Goal: Communication & Community: Answer question/provide support

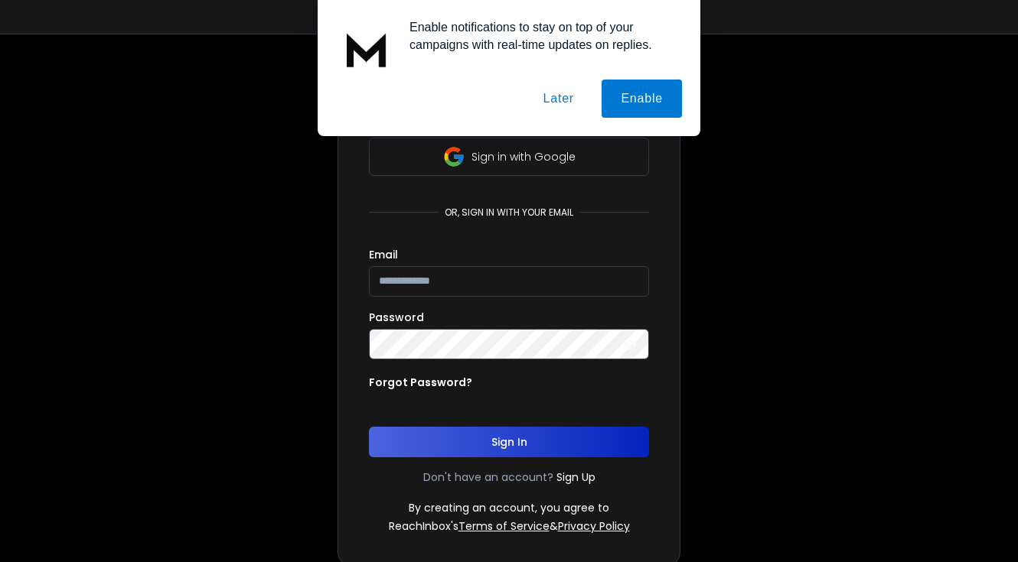
drag, startPoint x: 469, startPoint y: 241, endPoint x: 465, endPoint y: 280, distance: 39.2
click at [469, 242] on div "Sign in with Google or, sign in with your email Email Password Forgot Password?…" at bounding box center [509, 336] width 280 height 396
click at [465, 280] on input "email" at bounding box center [509, 281] width 280 height 31
paste input "**********"
type input "**********"
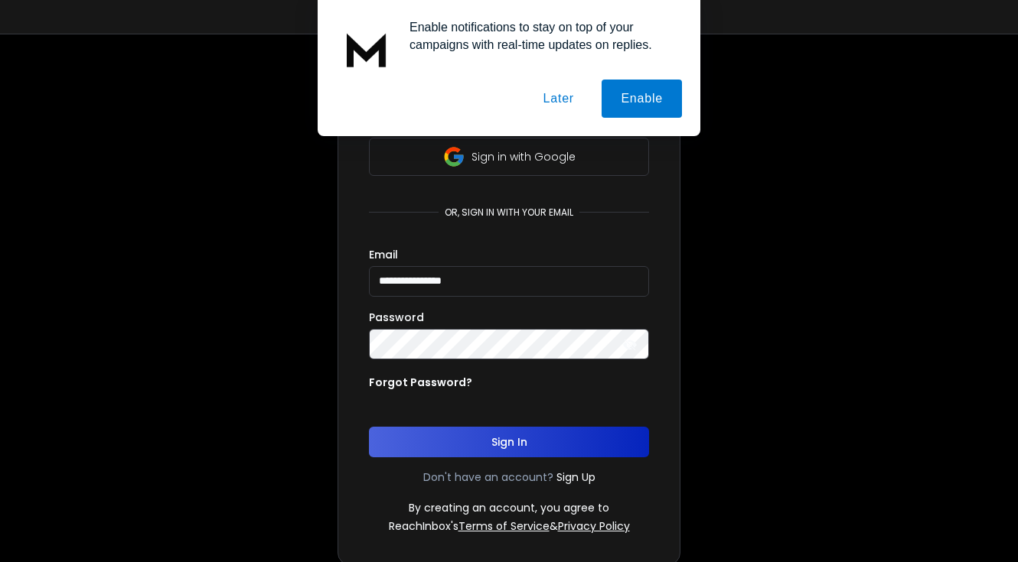
click at [560, 99] on button "Later" at bounding box center [557, 99] width 69 height 38
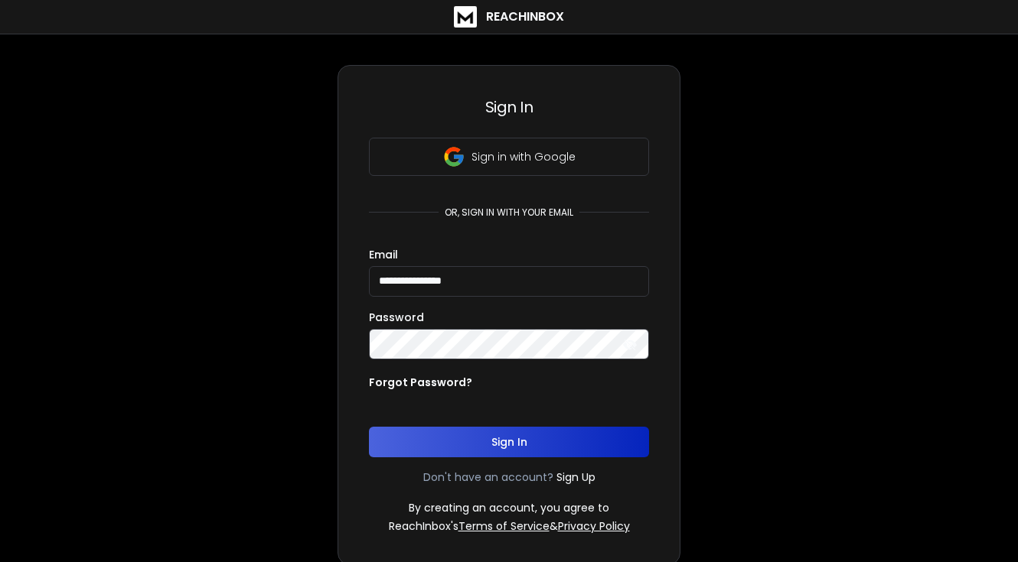
click at [498, 363] on form "**********" at bounding box center [509, 353] width 280 height 208
click at [519, 435] on button "Sign In" at bounding box center [509, 442] width 280 height 31
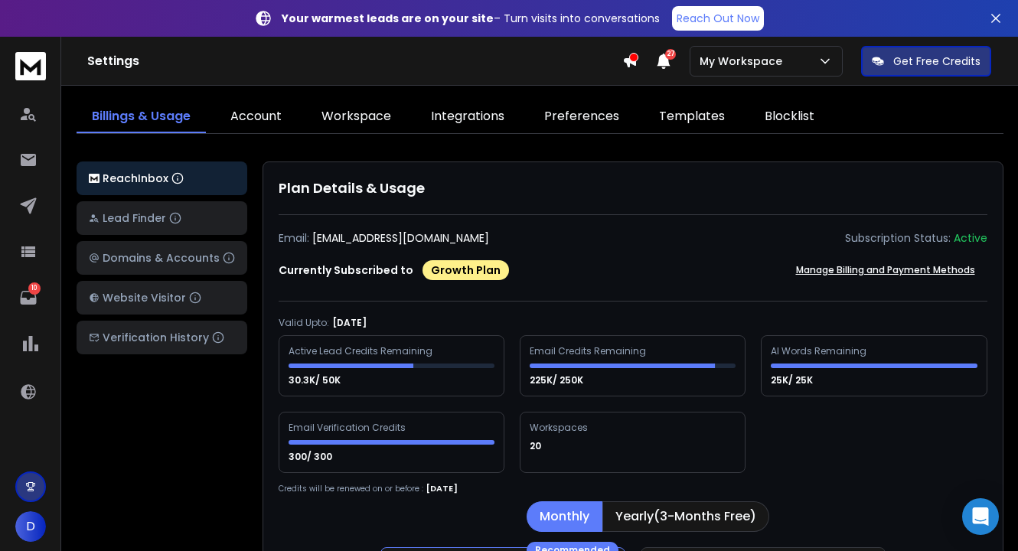
click at [35, 541] on span "D" at bounding box center [30, 526] width 31 height 31
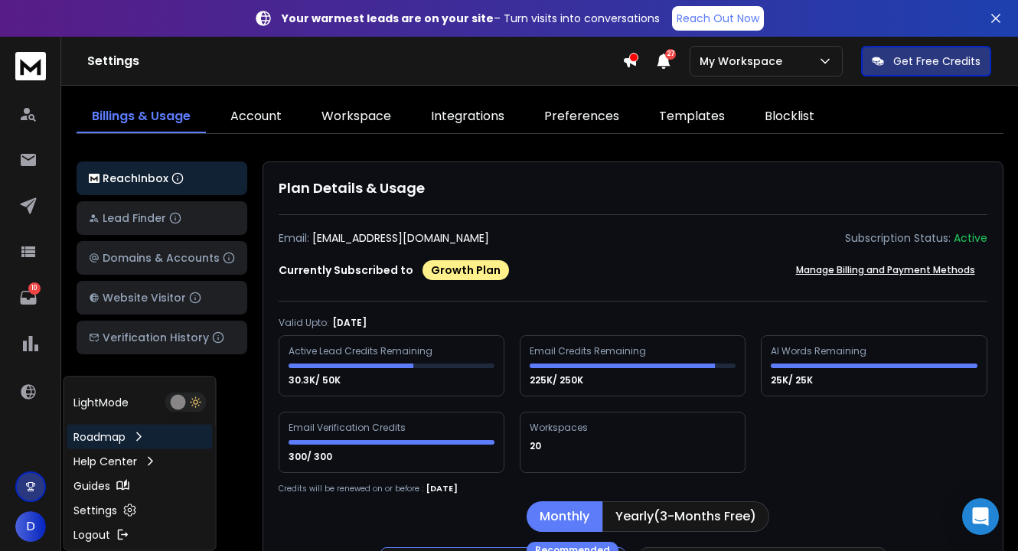
click at [199, 397] on icon at bounding box center [196, 402] width 12 height 12
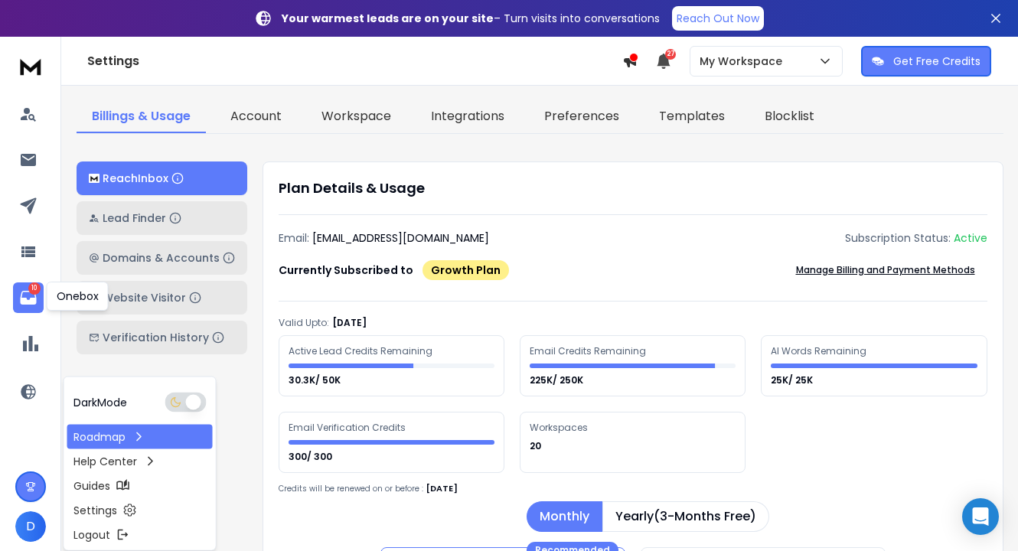
click at [17, 290] on link "10" at bounding box center [28, 297] width 31 height 31
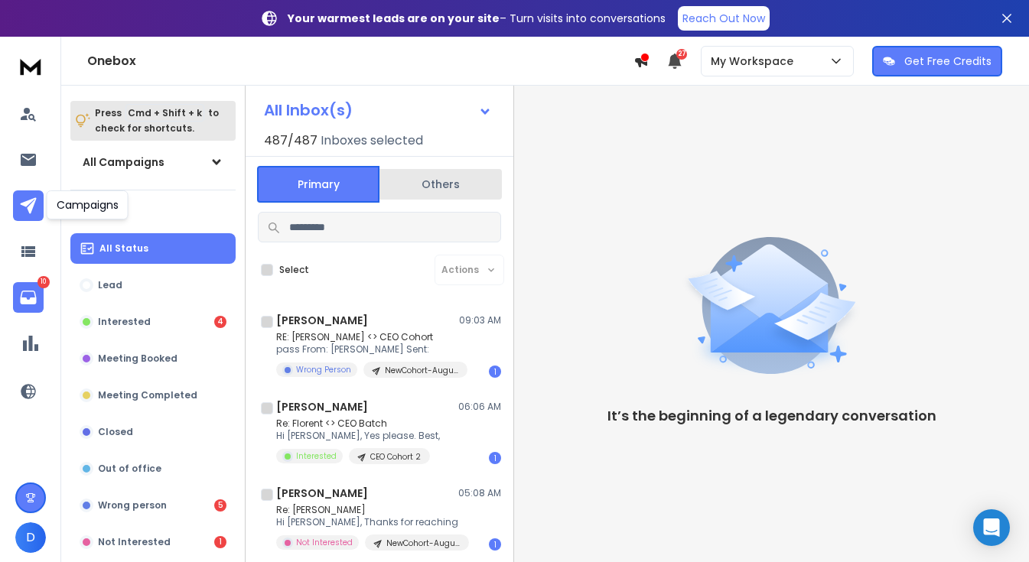
click at [28, 200] on icon at bounding box center [28, 205] width 16 height 16
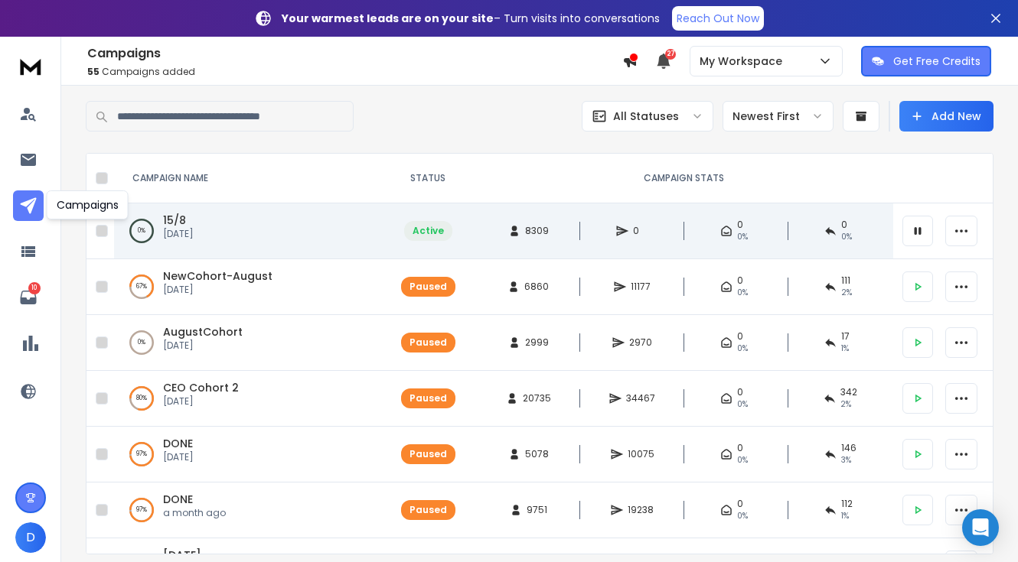
click at [167, 217] on span "15/8" at bounding box center [174, 220] width 23 height 15
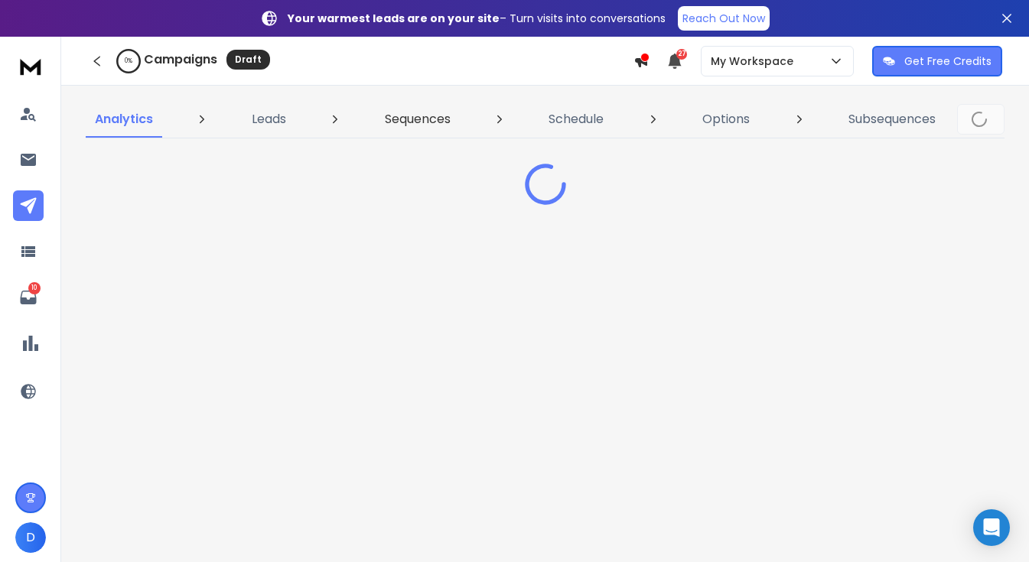
click at [422, 122] on p "Sequences" at bounding box center [418, 119] width 66 height 18
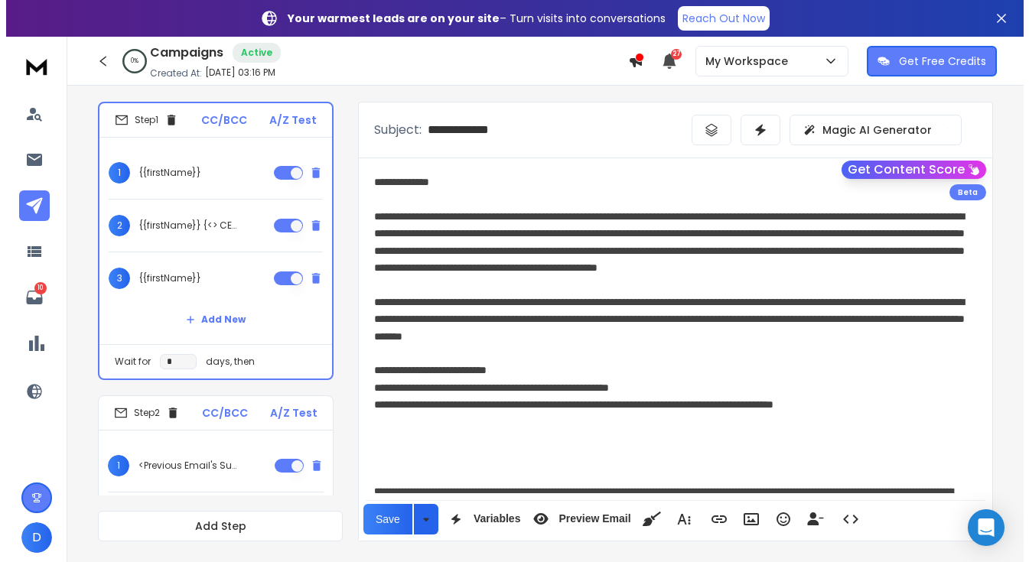
scroll to position [70, 0]
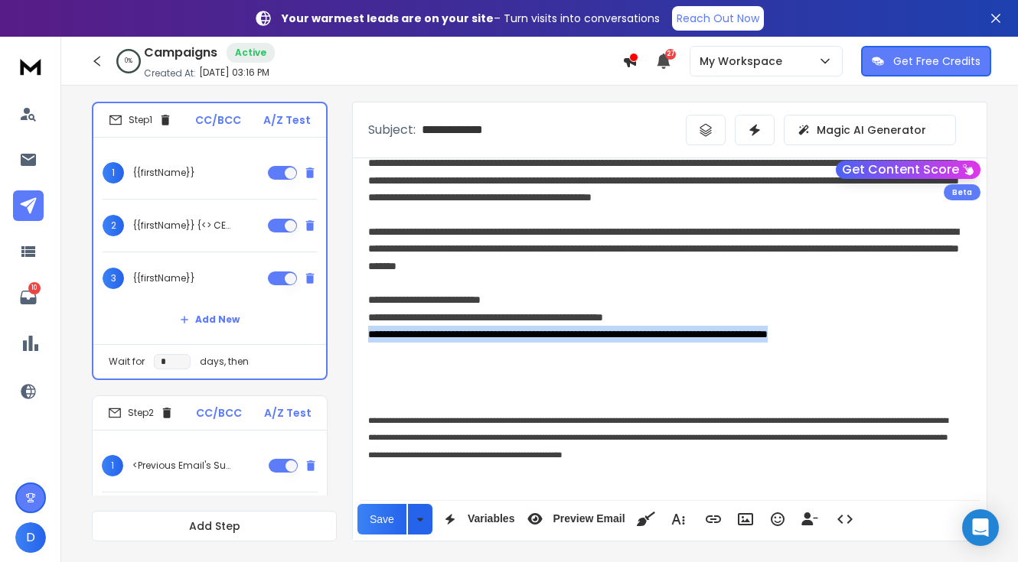
drag, startPoint x: 917, startPoint y: 351, endPoint x: 359, endPoint y: 350, distance: 557.8
click at [359, 350] on div "**********" at bounding box center [670, 326] width 634 height 337
copy div "**********"
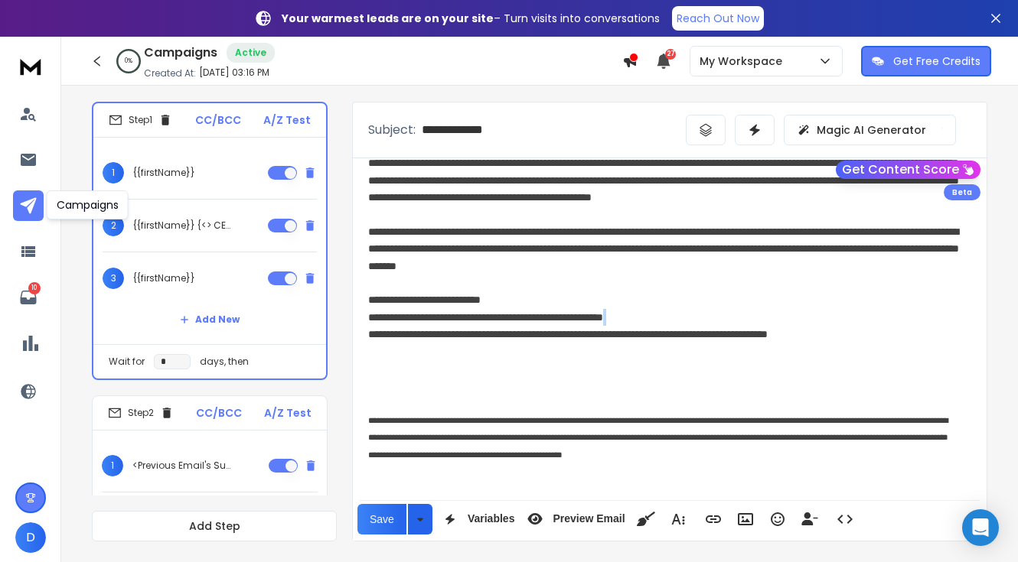
click at [13, 207] on link at bounding box center [28, 206] width 31 height 31
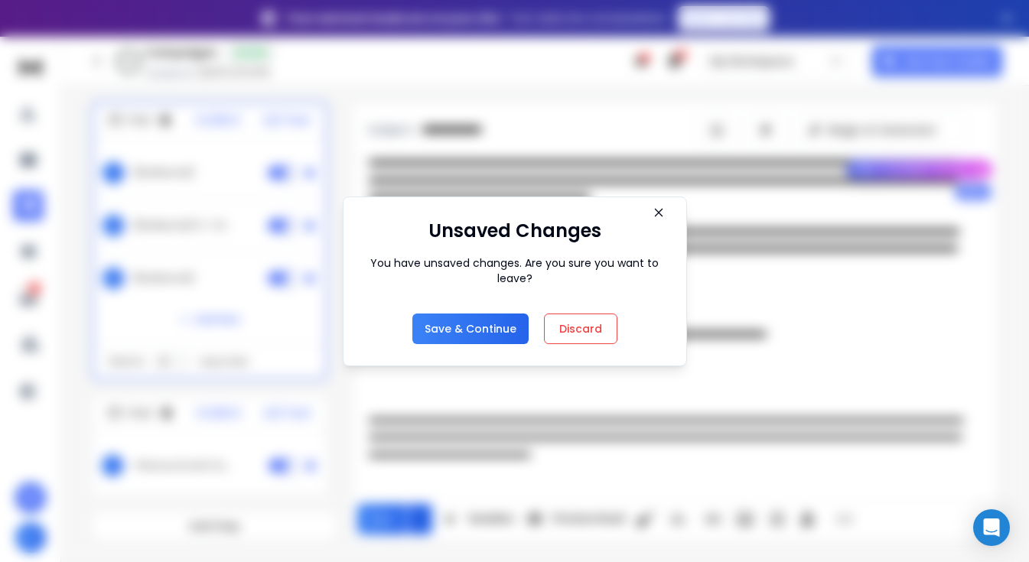
click at [464, 318] on button "Save & Continue" at bounding box center [470, 329] width 116 height 31
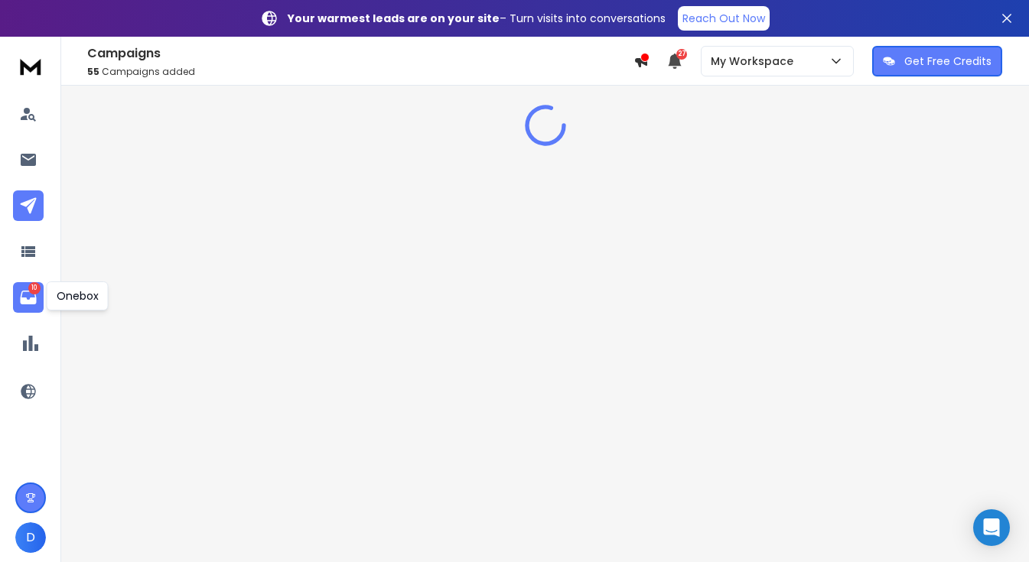
click at [22, 293] on icon at bounding box center [28, 297] width 18 height 18
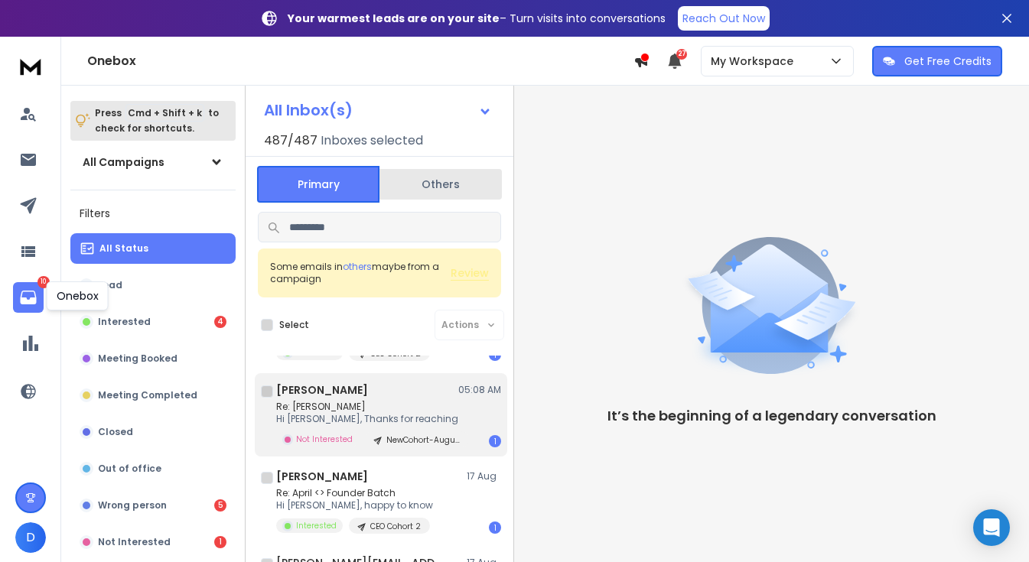
click at [438, 425] on p "Hi Johnathan, Thanks for reaching" at bounding box center [368, 419] width 184 height 12
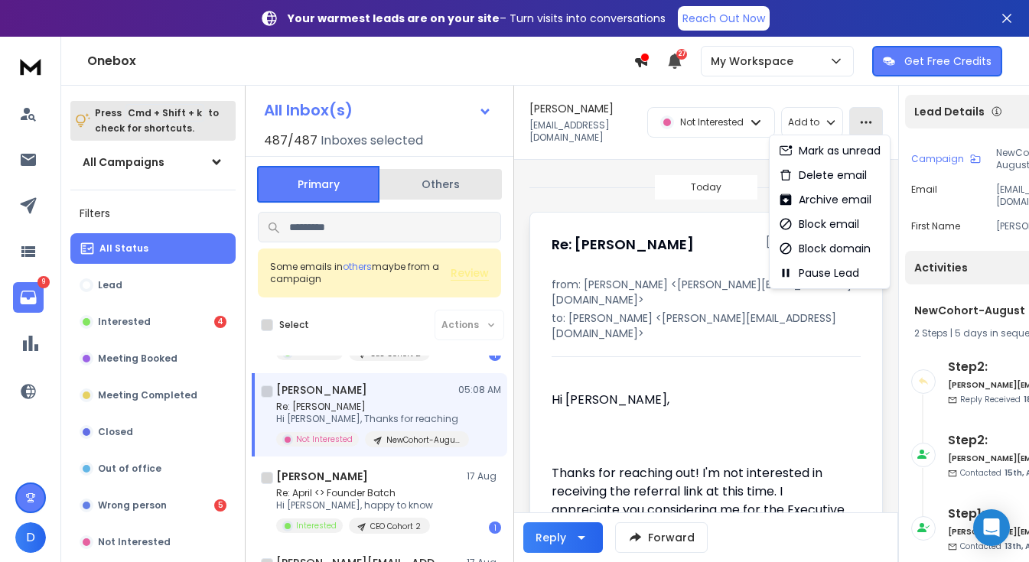
click at [873, 118] on icon "button" at bounding box center [866, 123] width 14 height 14
drag, startPoint x: 852, startPoint y: 220, endPoint x: 838, endPoint y: 219, distance: 14.6
click at [852, 220] on div "Block email" at bounding box center [819, 224] width 80 height 15
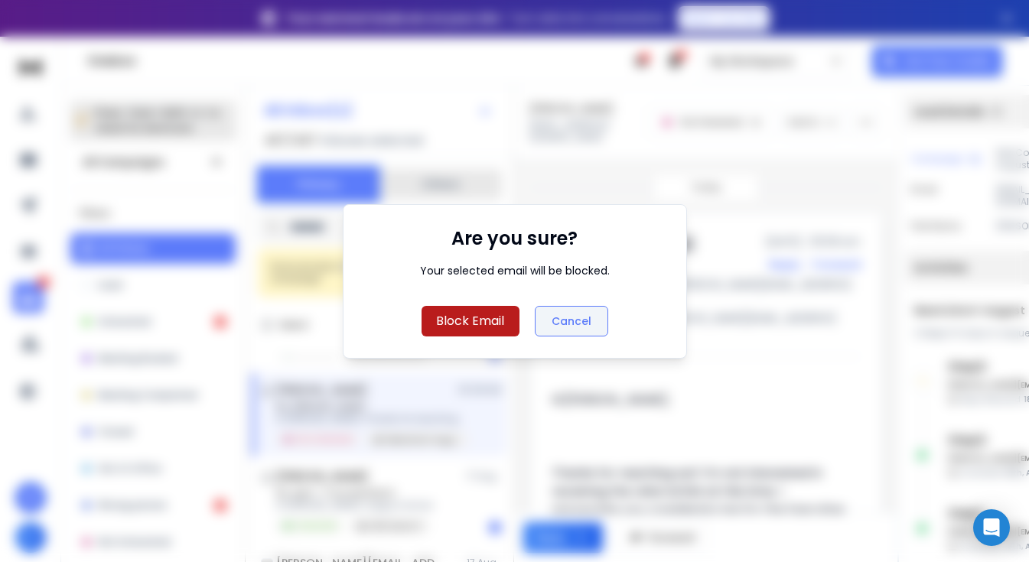
click at [454, 317] on button "Block Email" at bounding box center [471, 321] width 98 height 31
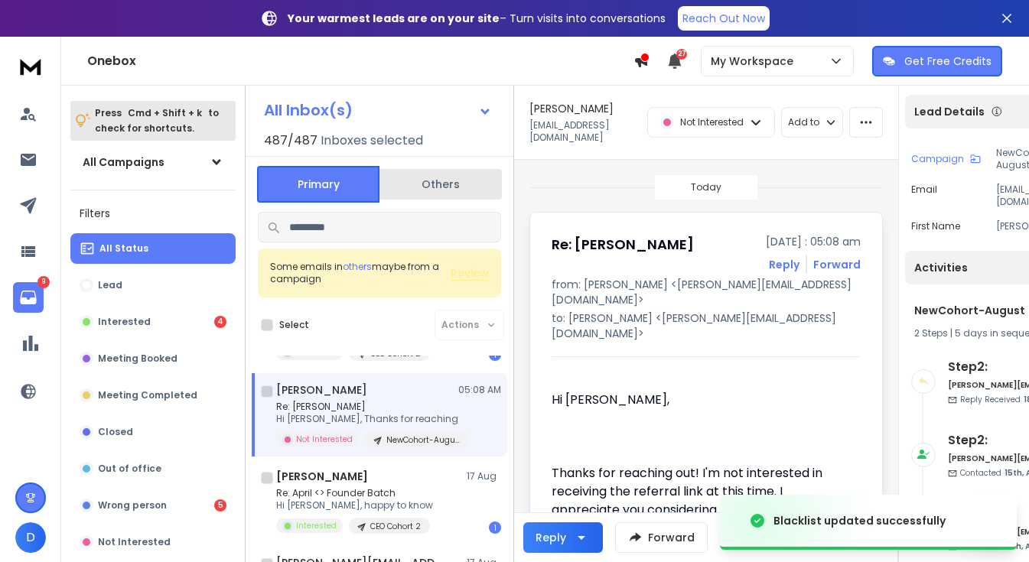
click at [896, 109] on div "Peder Søholt Peder Søholt peder@plaace.co Not Interested Add to Not Interested …" at bounding box center [706, 123] width 384 height 74
click at [873, 118] on icon "button" at bounding box center [866, 123] width 14 height 14
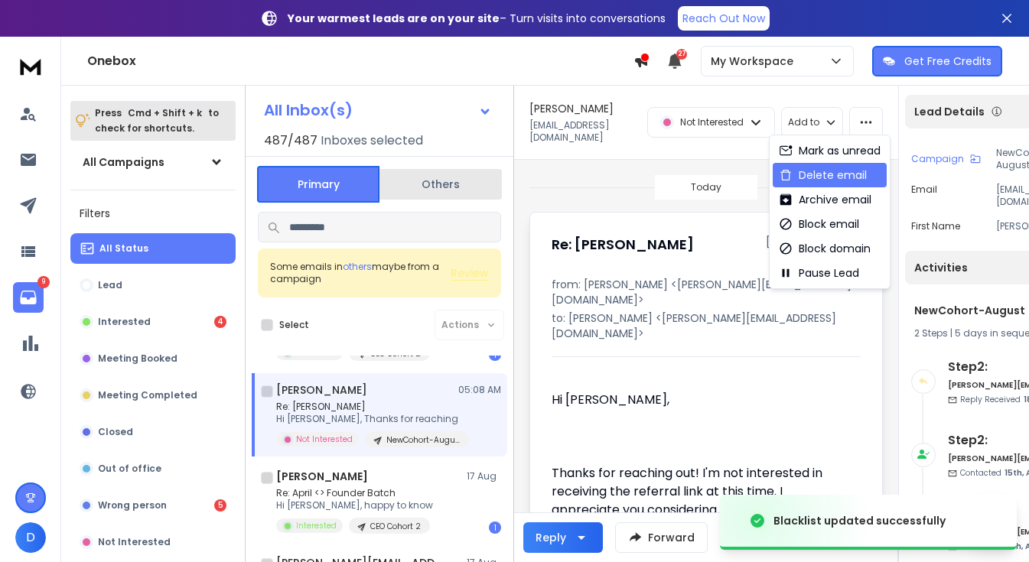
click at [809, 178] on div "Delete email" at bounding box center [823, 175] width 88 height 15
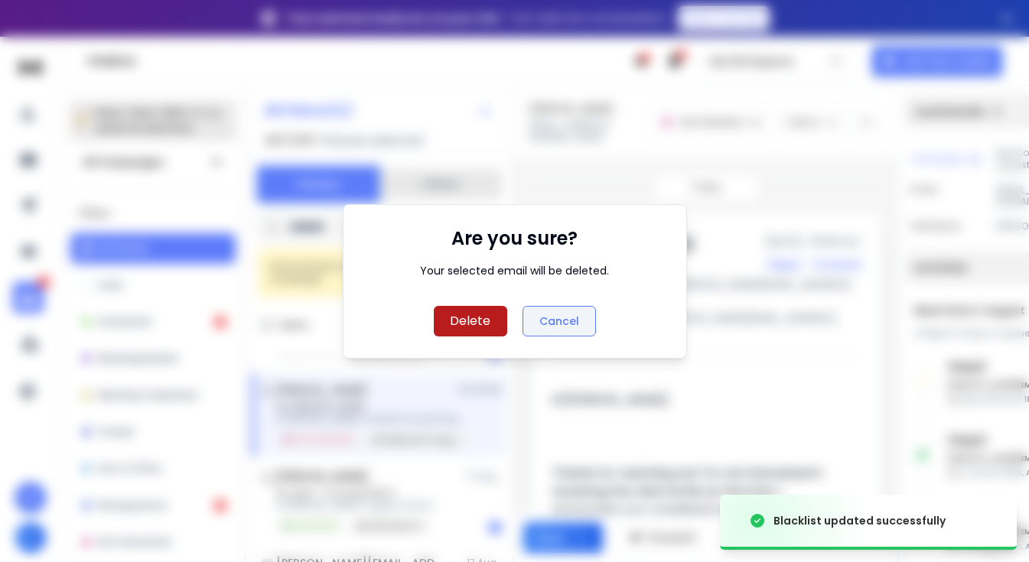
click at [465, 321] on button "Delete" at bounding box center [470, 321] width 73 height 31
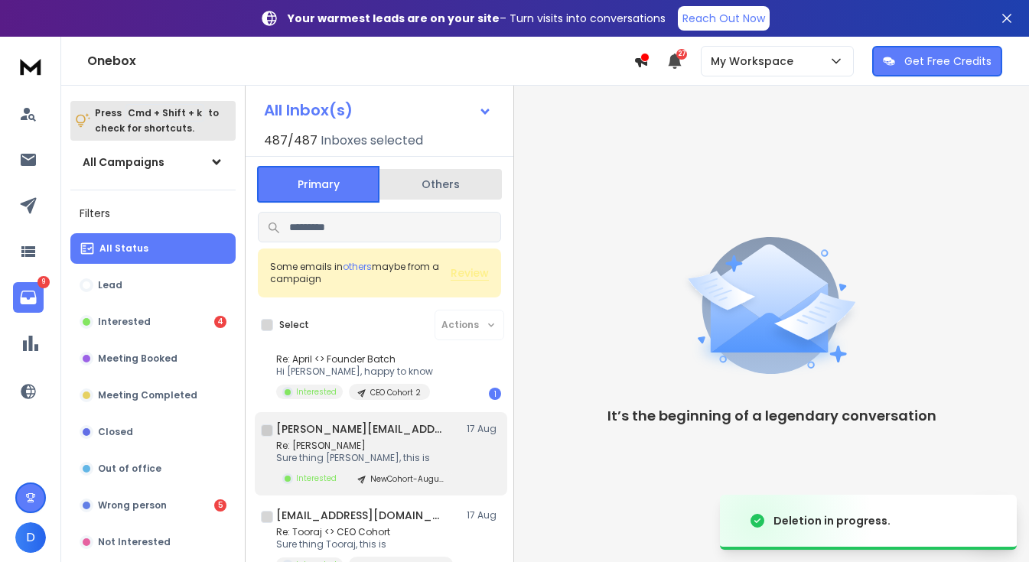
scroll to position [211, 0]
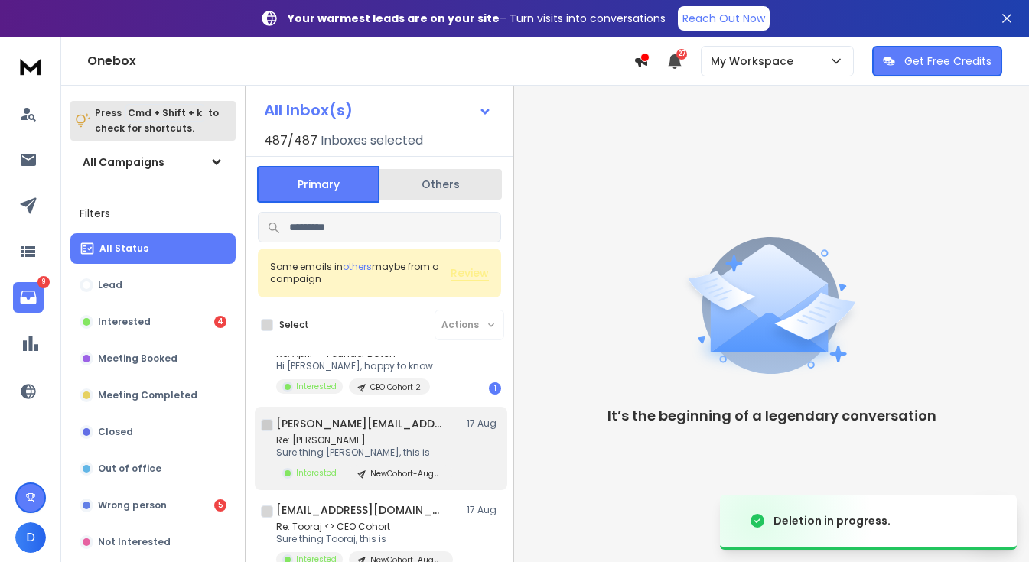
click at [437, 459] on p "Sure thing Raphael, this is" at bounding box center [364, 453] width 177 height 12
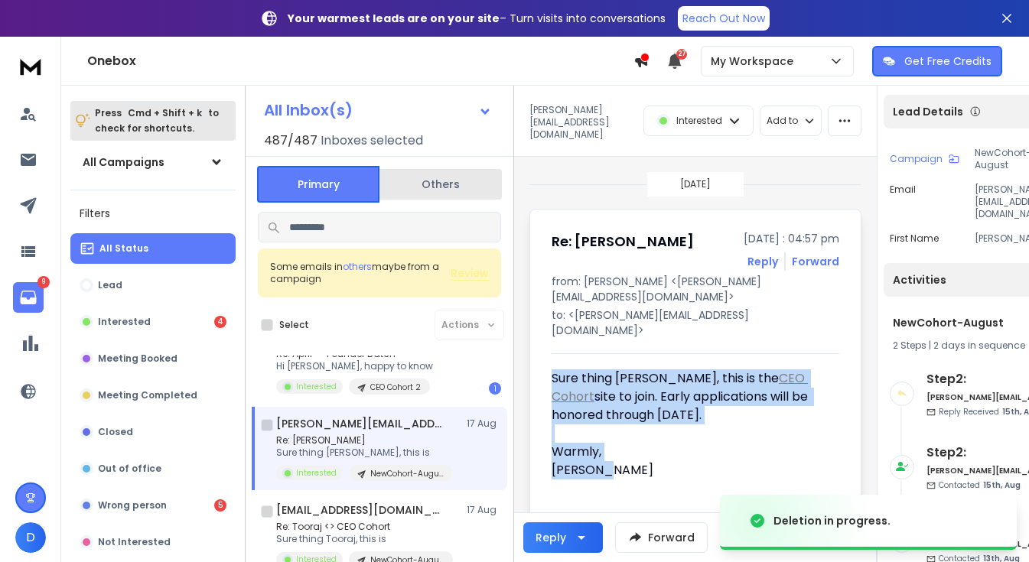
drag, startPoint x: 608, startPoint y: 426, endPoint x: 522, endPoint y: 318, distance: 138.4
copy div "Sure thing Raphael, this is the CEO Cohort site to join. Early applications wil…"
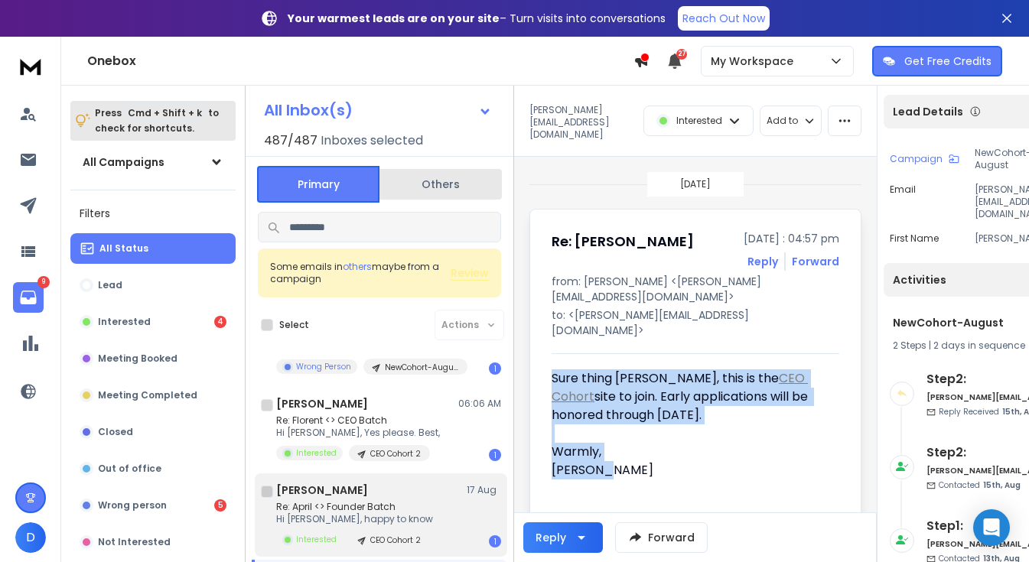
scroll to position [106, 0]
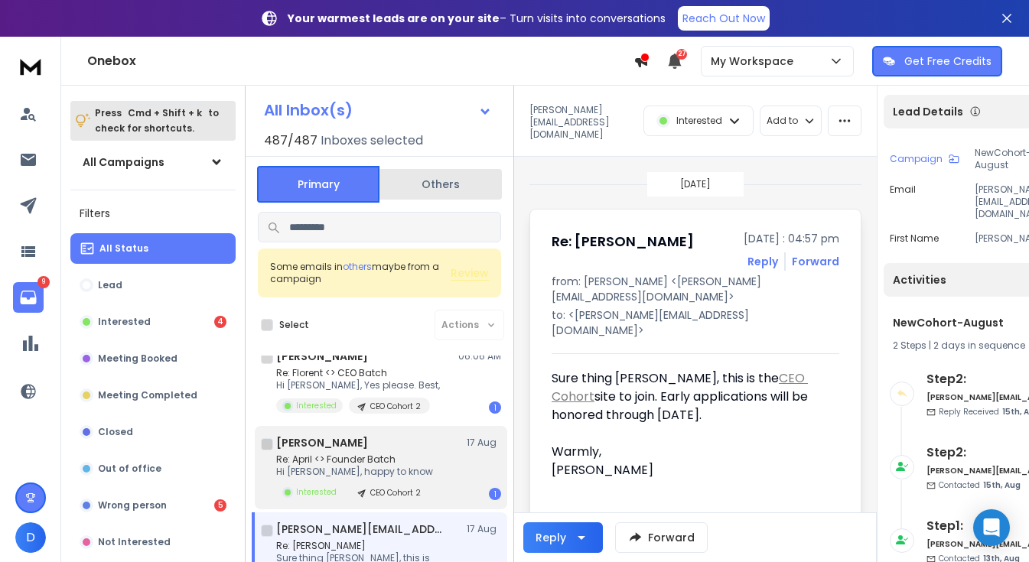
click at [471, 477] on div "Re: April <> Founder Batch Hi Jonathan, happy to know Interested CEO Cohort 2 1" at bounding box center [388, 477] width 225 height 47
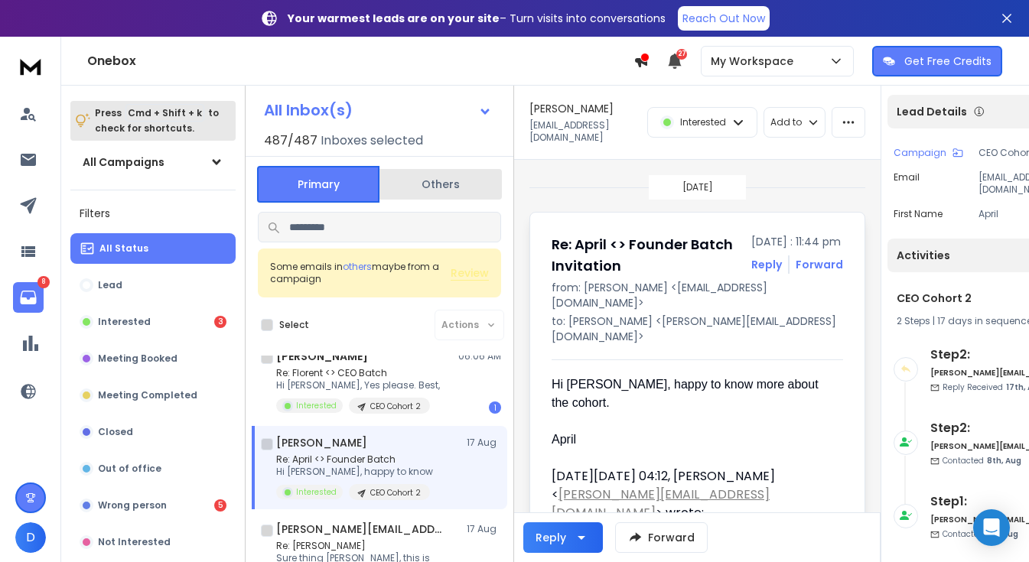
click at [552, 534] on div "Reply" at bounding box center [551, 537] width 31 height 15
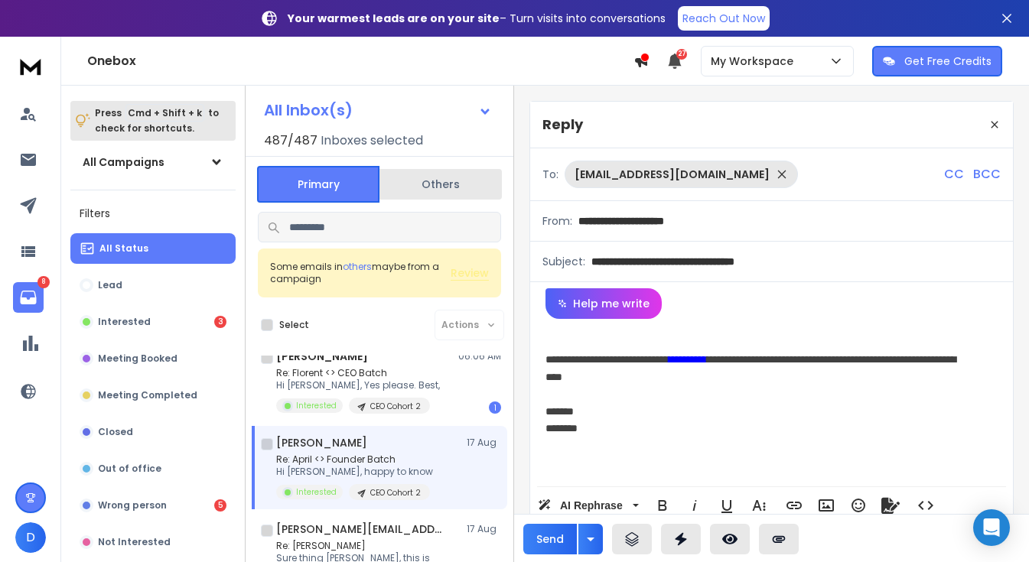
click at [540, 387] on div "**********" at bounding box center [771, 401] width 483 height 164
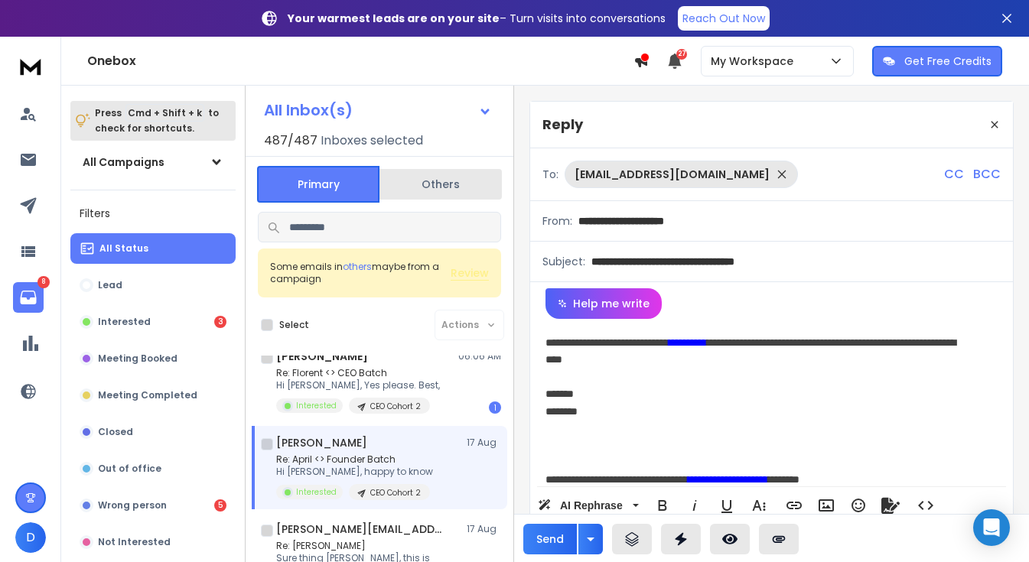
click at [611, 369] on div "**********" at bounding box center [760, 351] width 429 height 34
click at [728, 403] on div "*******" at bounding box center [760, 386] width 429 height 34
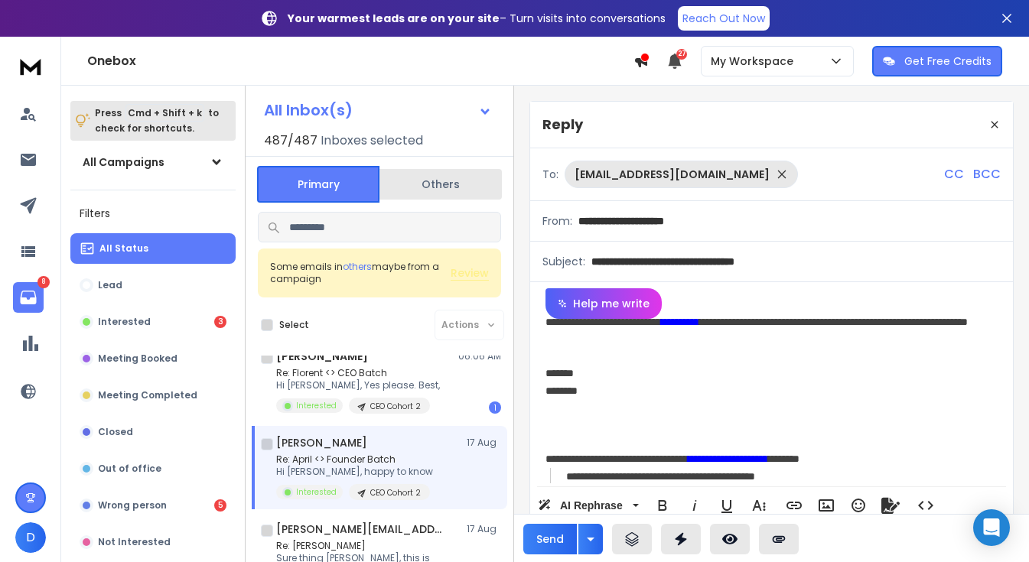
scroll to position [22, 0]
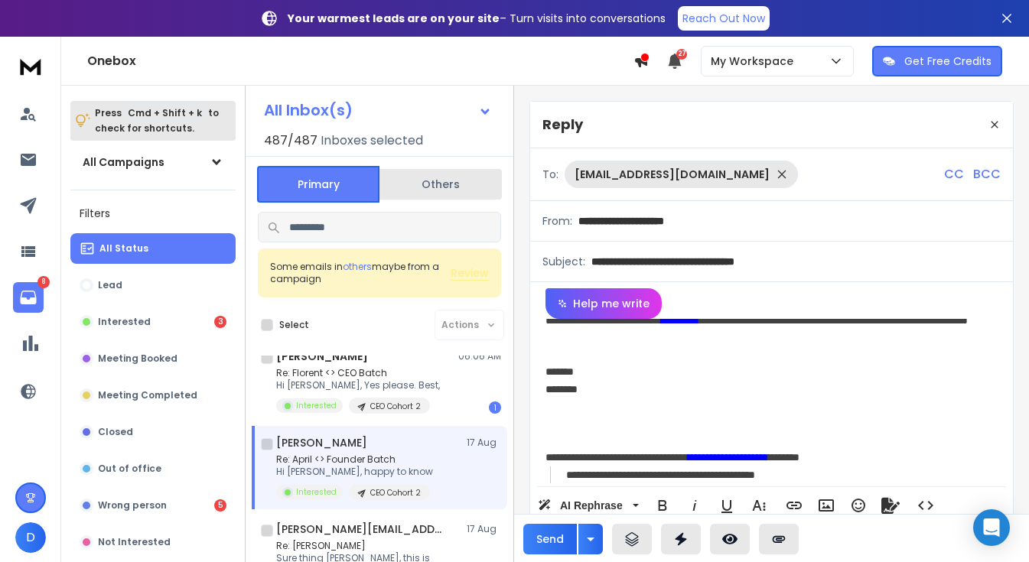
click at [606, 415] on div at bounding box center [766, 406] width 441 height 17
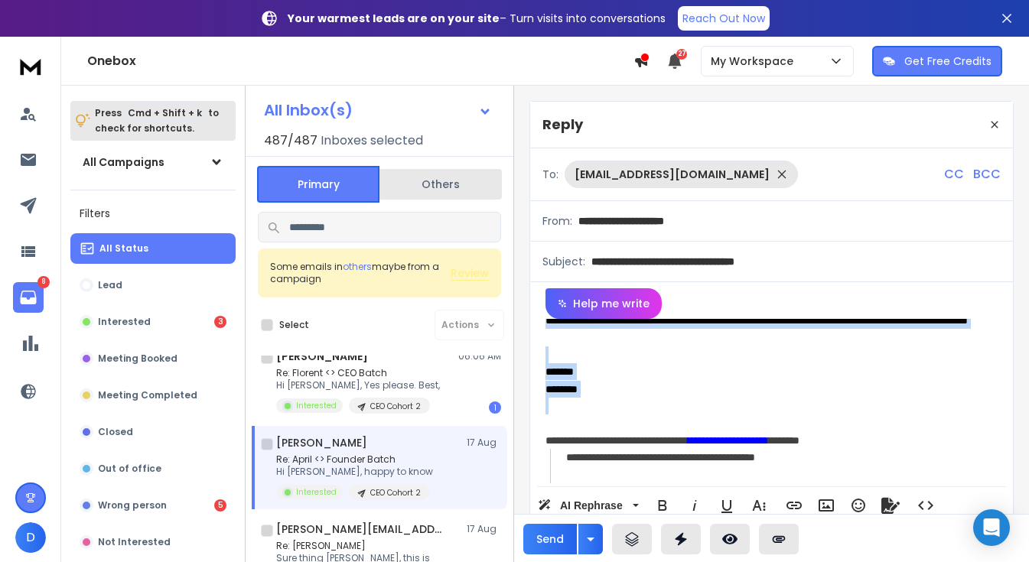
scroll to position [0, 0]
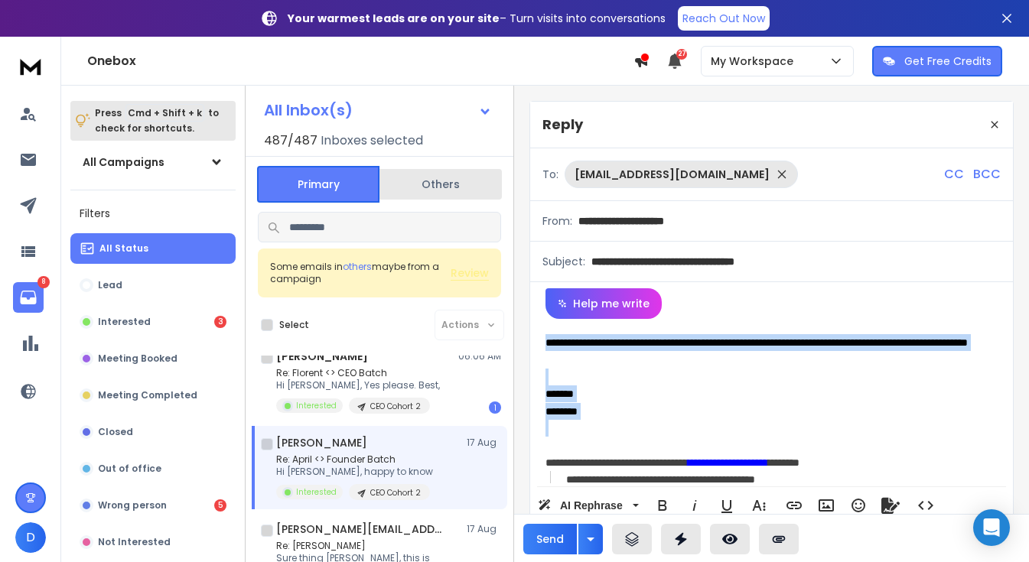
drag, startPoint x: 596, startPoint y: 431, endPoint x: 514, endPoint y: 315, distance: 141.6
click at [530, 319] on div "**********" at bounding box center [765, 401] width 471 height 164
copy div "**********"
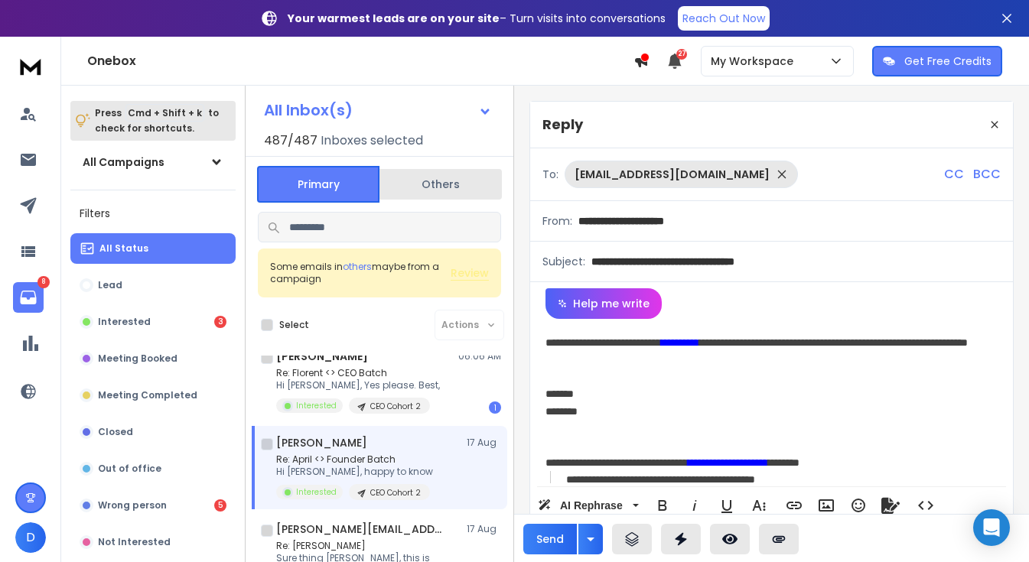
click at [606, 403] on div "*******" at bounding box center [760, 386] width 429 height 34
click at [549, 541] on button "Send" at bounding box center [550, 539] width 54 height 31
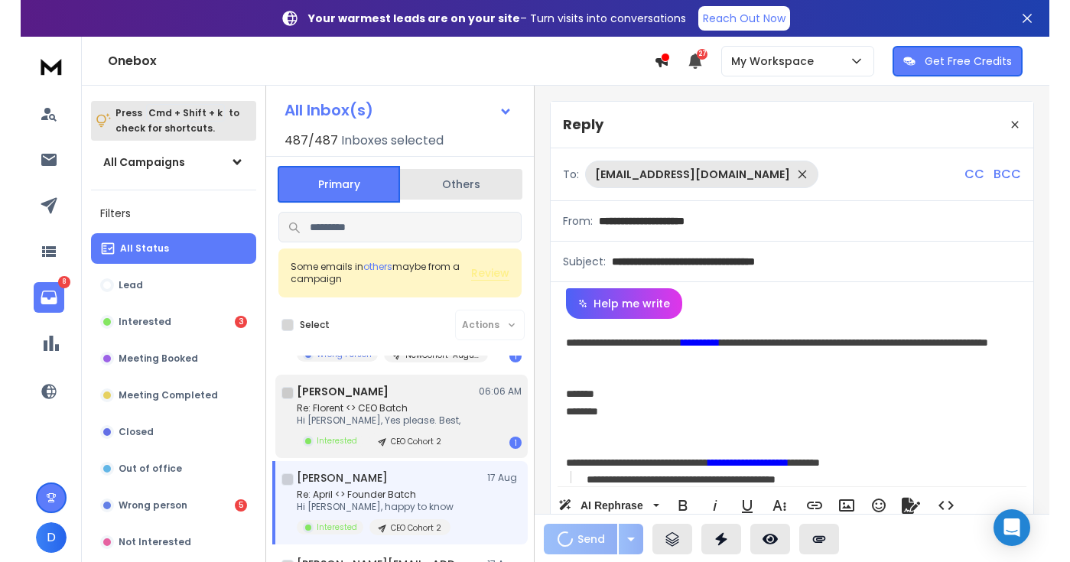
scroll to position [70, 0]
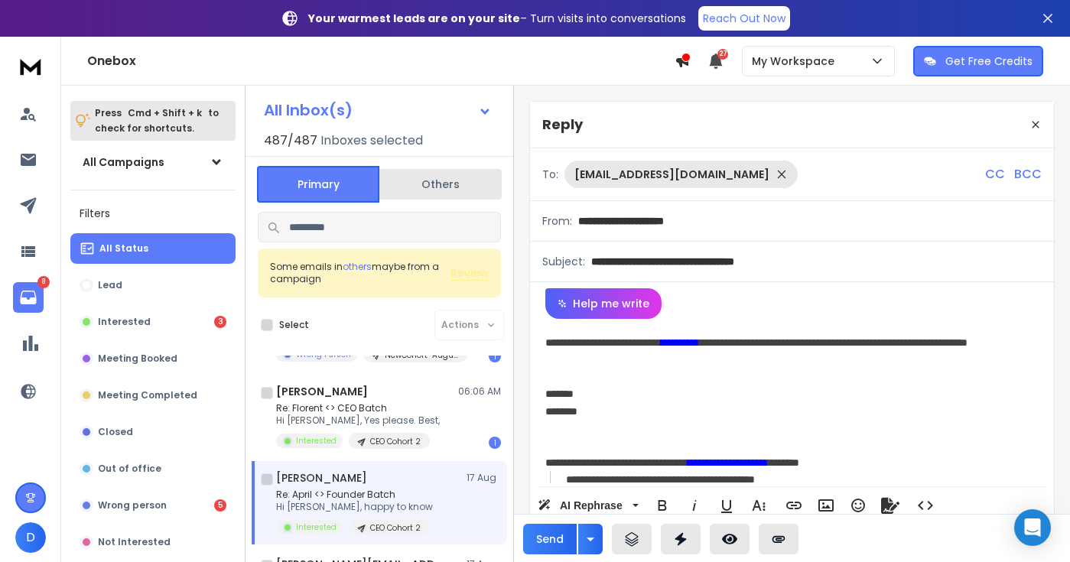
click at [1017, 122] on icon at bounding box center [1036, 125] width 12 height 12
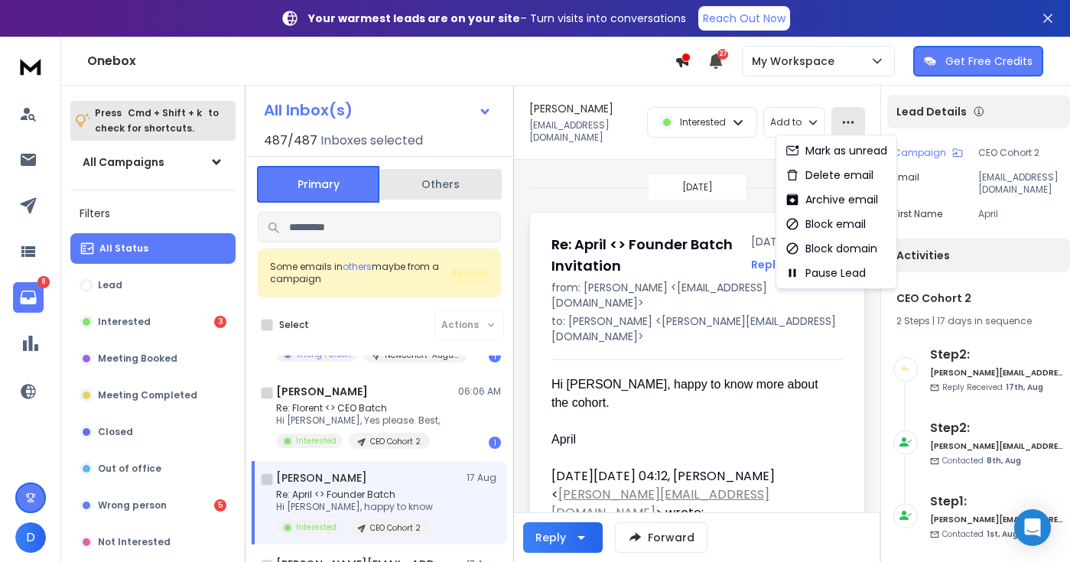
click at [865, 125] on button "button" at bounding box center [849, 122] width 34 height 31
click at [885, 154] on div "Mark as unread" at bounding box center [837, 150] width 102 height 15
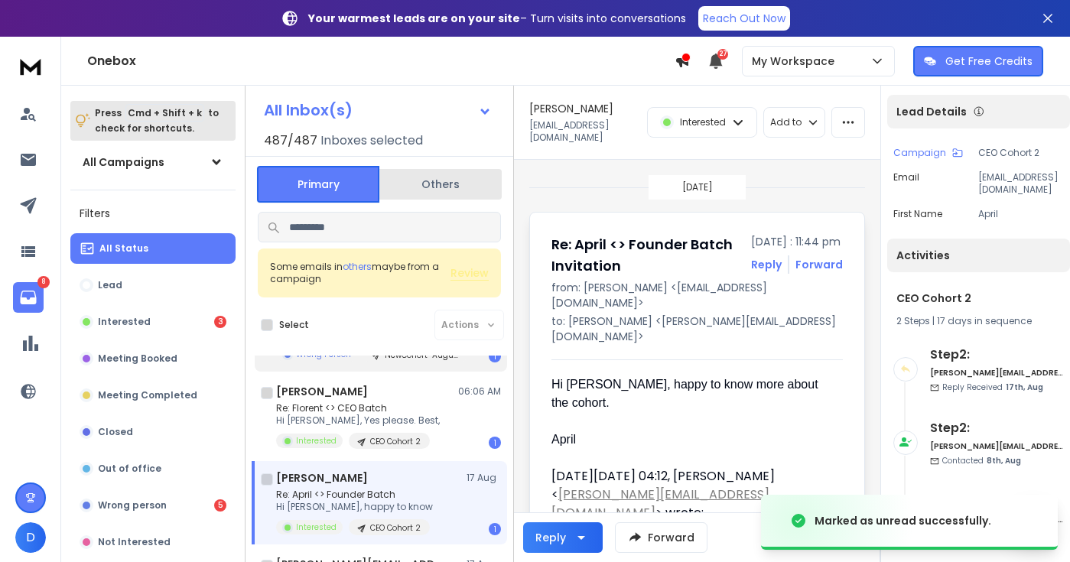
scroll to position [0, 0]
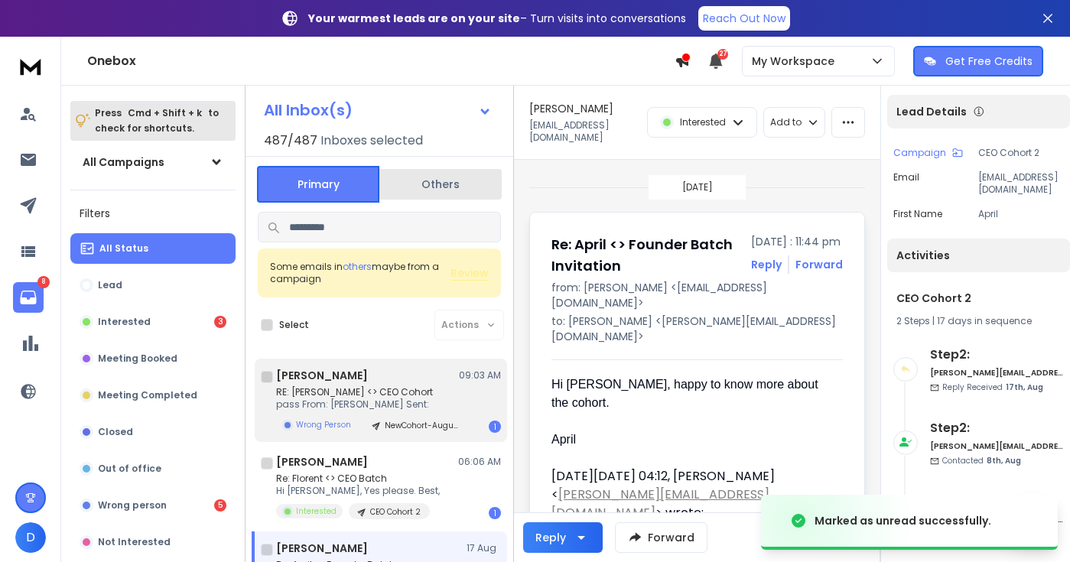
click at [443, 396] on p "RE: Roland <> CEO Cohort" at bounding box center [368, 392] width 184 height 12
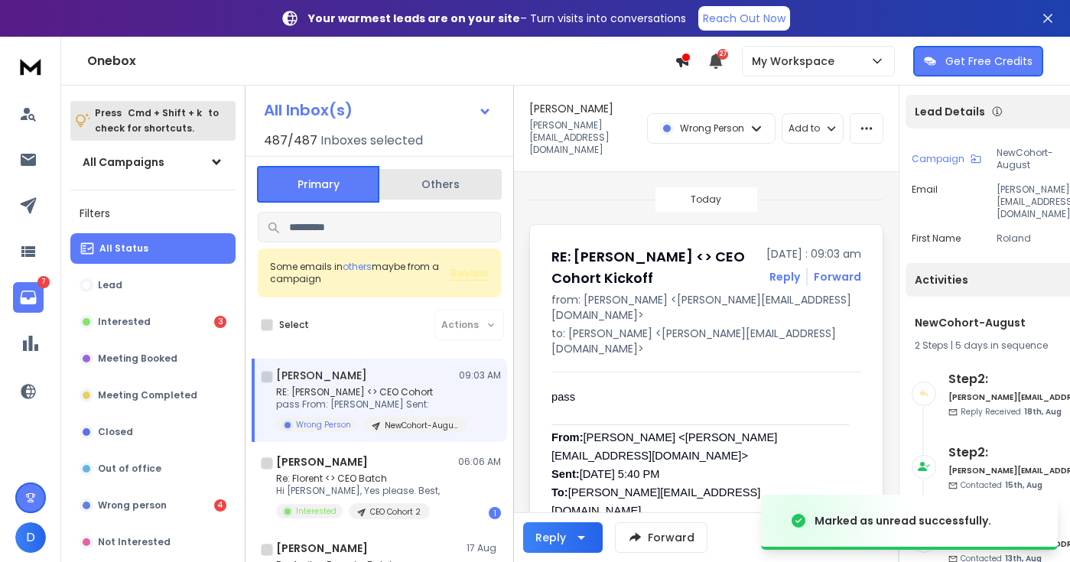
click at [837, 123] on icon at bounding box center [831, 128] width 11 height 11
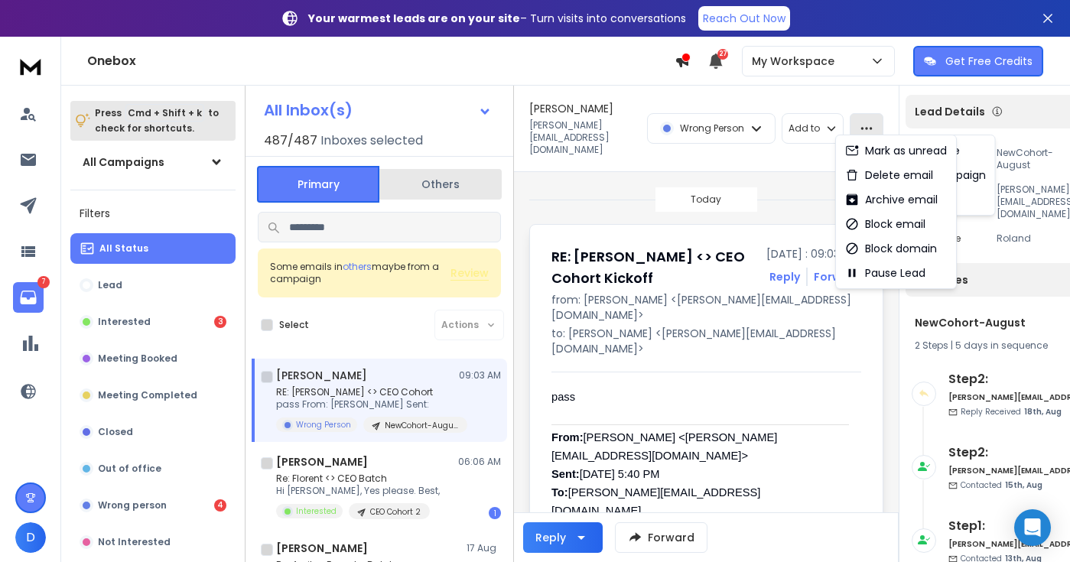
click at [874, 122] on icon "button" at bounding box center [867, 129] width 14 height 14
click at [895, 217] on div "Block email" at bounding box center [885, 224] width 80 height 15
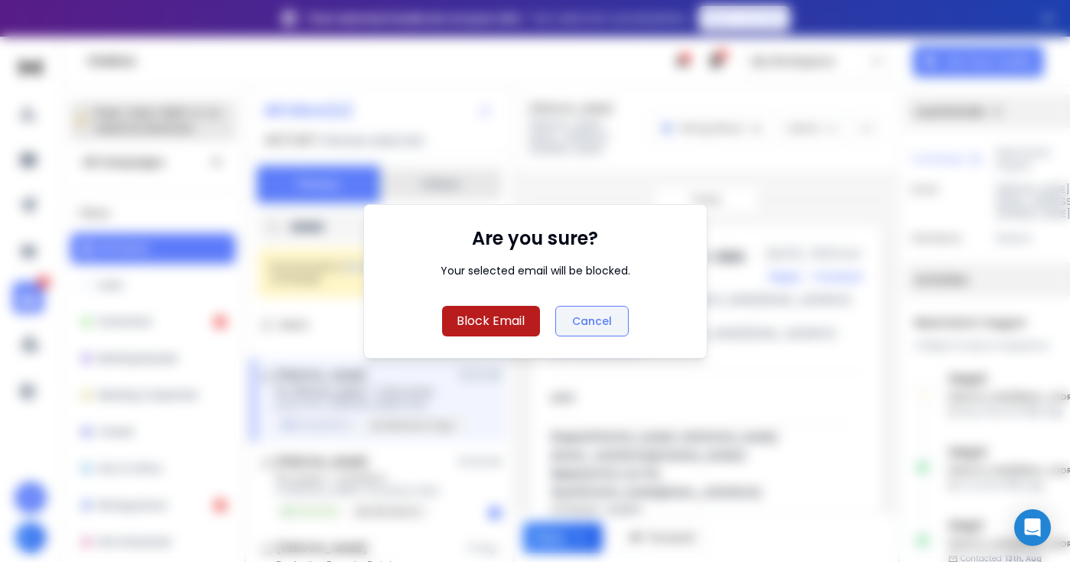
drag, startPoint x: 439, startPoint y: 335, endPoint x: 452, endPoint y: 334, distance: 13.1
click at [439, 335] on div "Are you sure? Your selected email will be blocked. Block Email Cancel" at bounding box center [536, 281] width 300 height 110
click at [495, 328] on button "Block Email" at bounding box center [491, 321] width 98 height 31
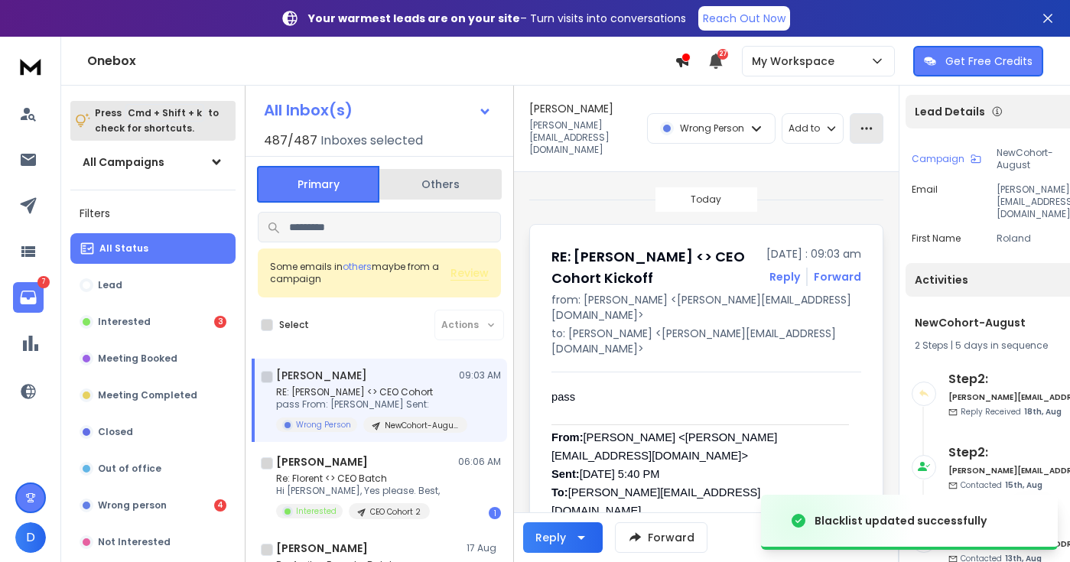
click at [884, 113] on button "button" at bounding box center [867, 128] width 34 height 31
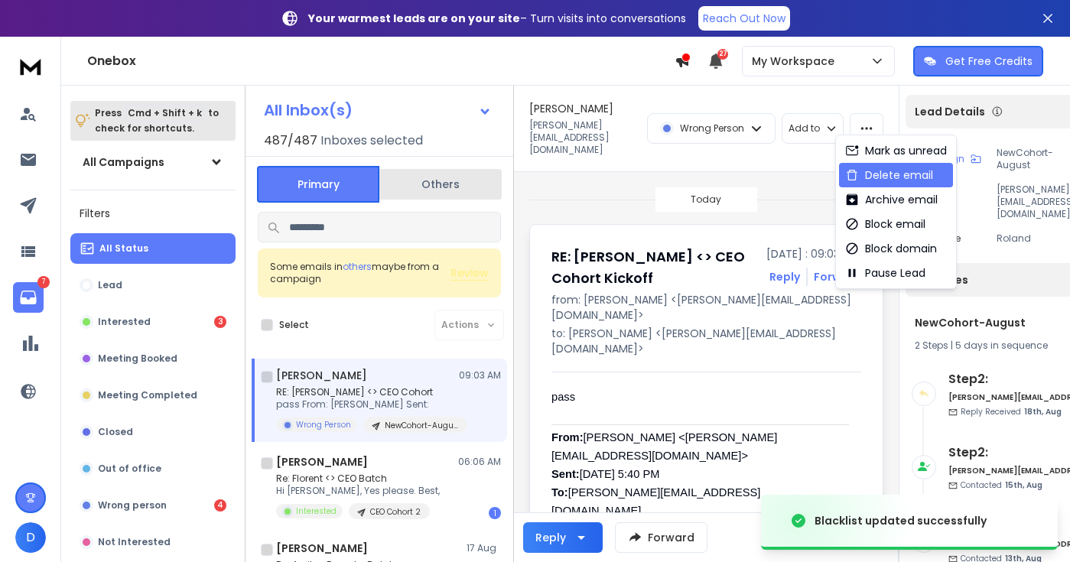
click at [897, 167] on div "Delete email" at bounding box center [896, 175] width 114 height 24
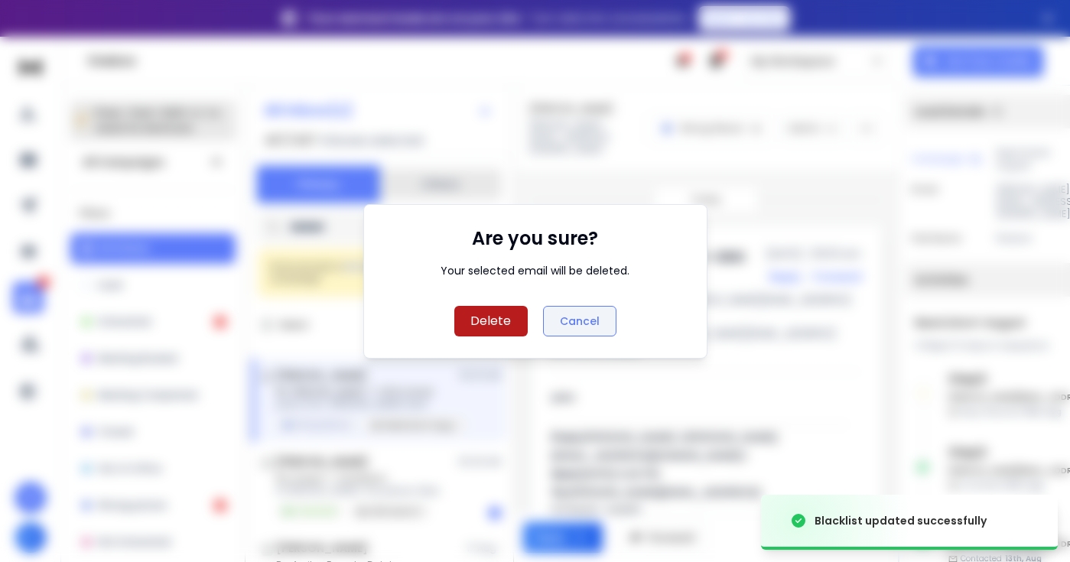
click at [482, 327] on button "Delete" at bounding box center [490, 321] width 73 height 31
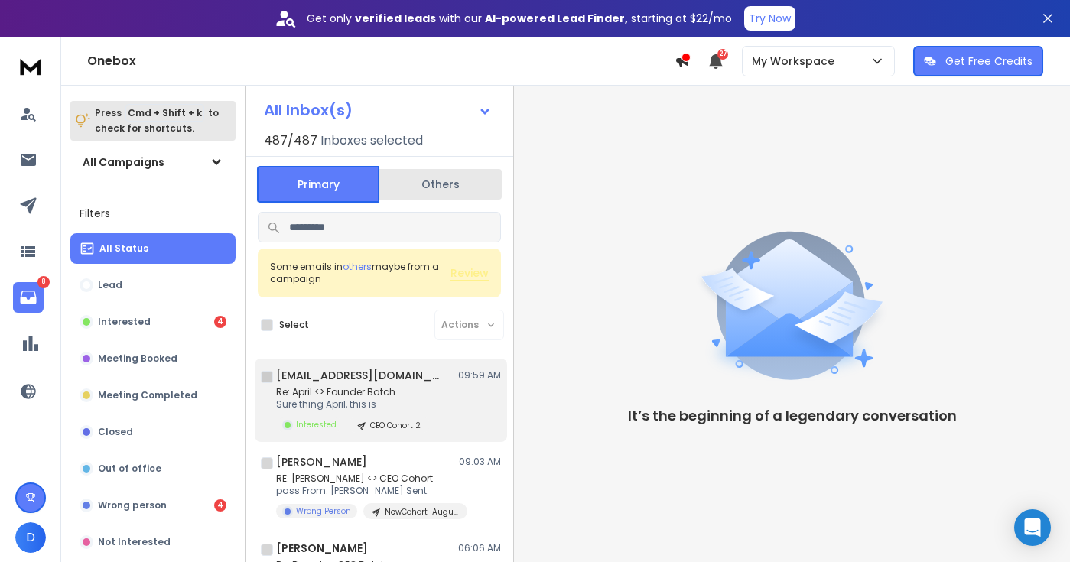
click at [410, 370] on div "april.loong@gmail.com 09:59 AM" at bounding box center [388, 375] width 225 height 15
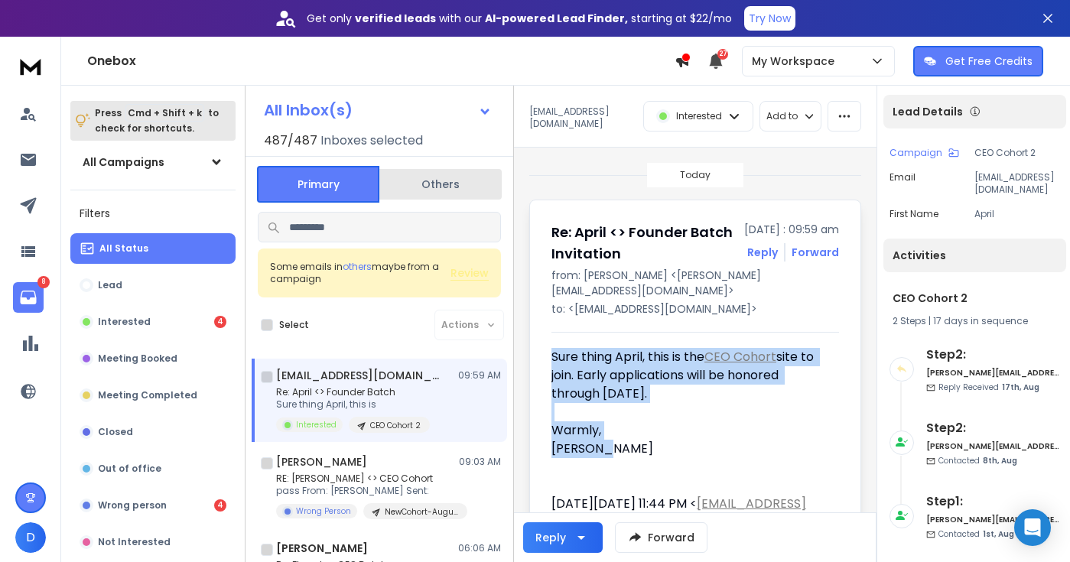
drag, startPoint x: 625, startPoint y: 434, endPoint x: 536, endPoint y: 330, distance: 137.3
copy div "Sure thing April, this is the CEO Cohort site to join. Early applications will …"
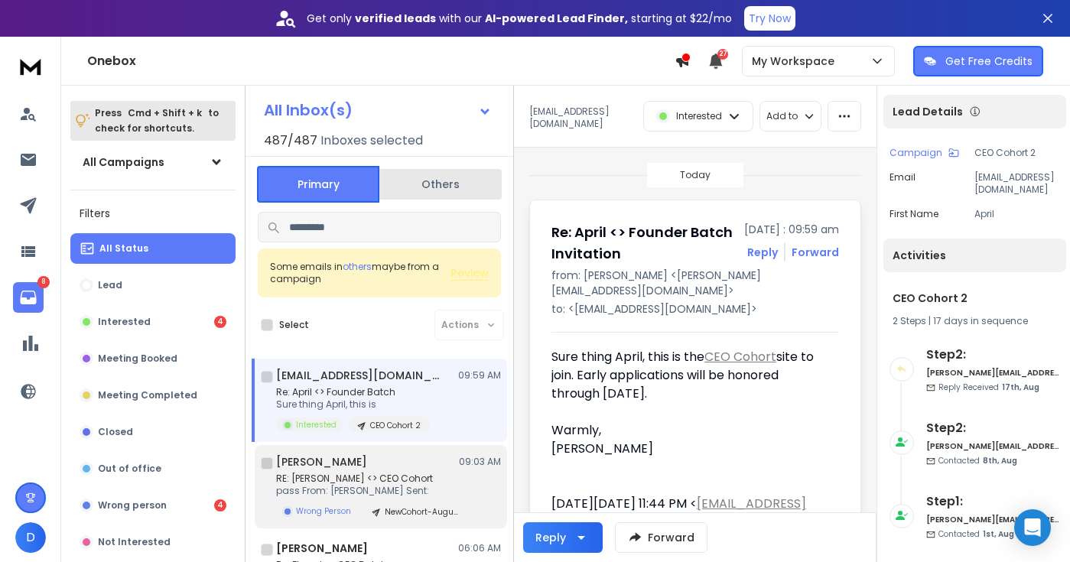
click at [448, 474] on p "RE: [PERSON_NAME] <> CEO Cohort" at bounding box center [368, 479] width 184 height 12
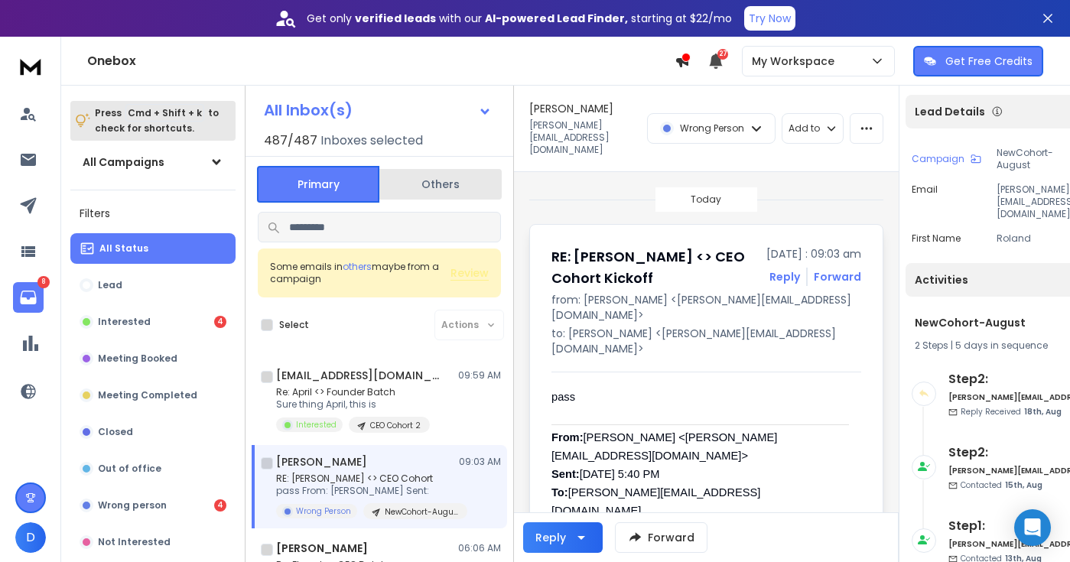
click at [837, 123] on icon at bounding box center [831, 128] width 11 height 11
click at [874, 122] on icon "button" at bounding box center [867, 129] width 14 height 14
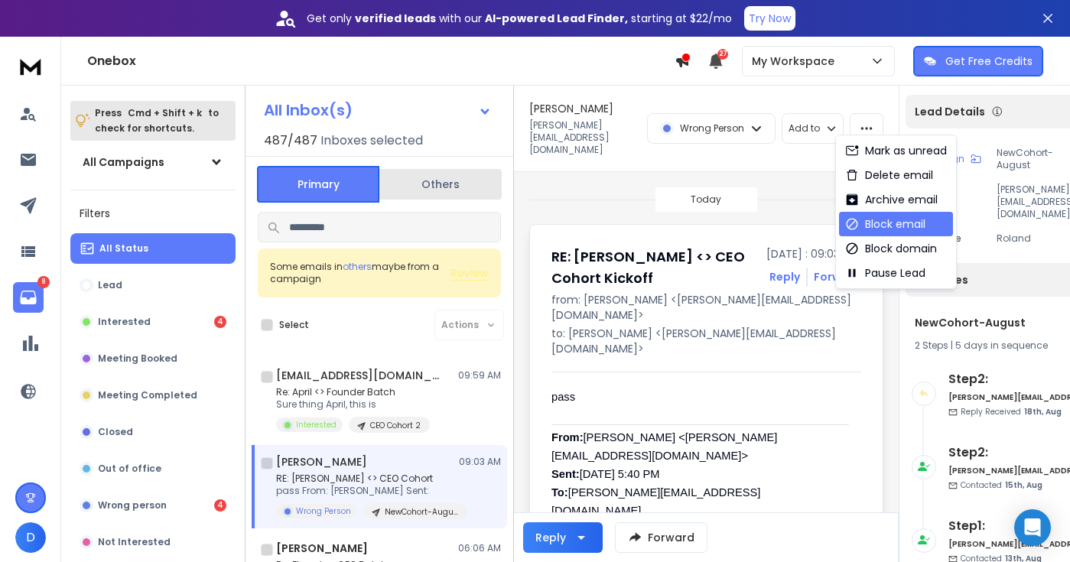
click at [881, 221] on div "Block email" at bounding box center [885, 224] width 80 height 15
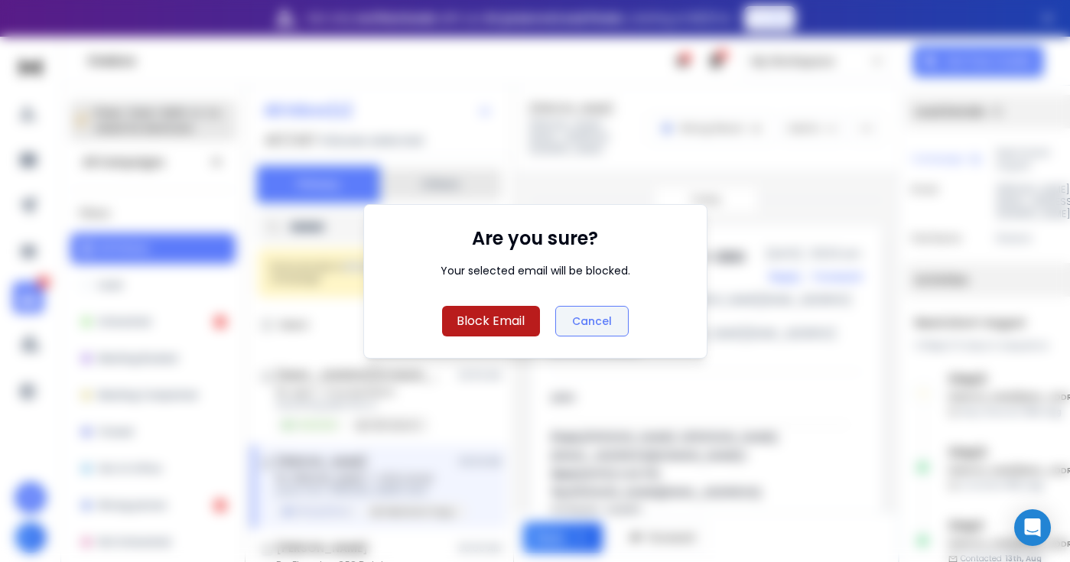
click at [499, 321] on button "Block Email" at bounding box center [491, 321] width 98 height 31
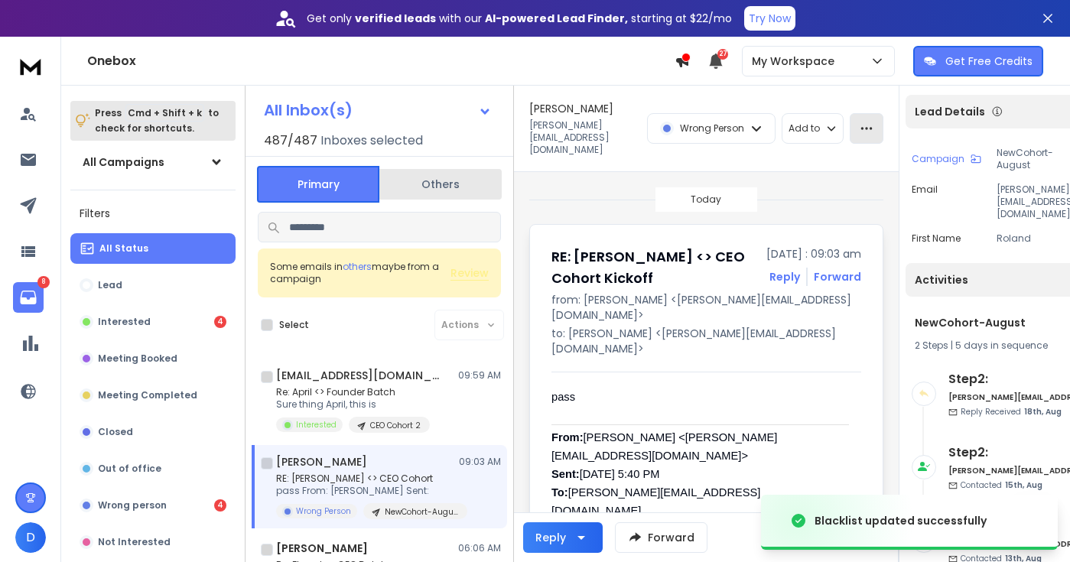
click at [884, 113] on button "button" at bounding box center [867, 128] width 34 height 31
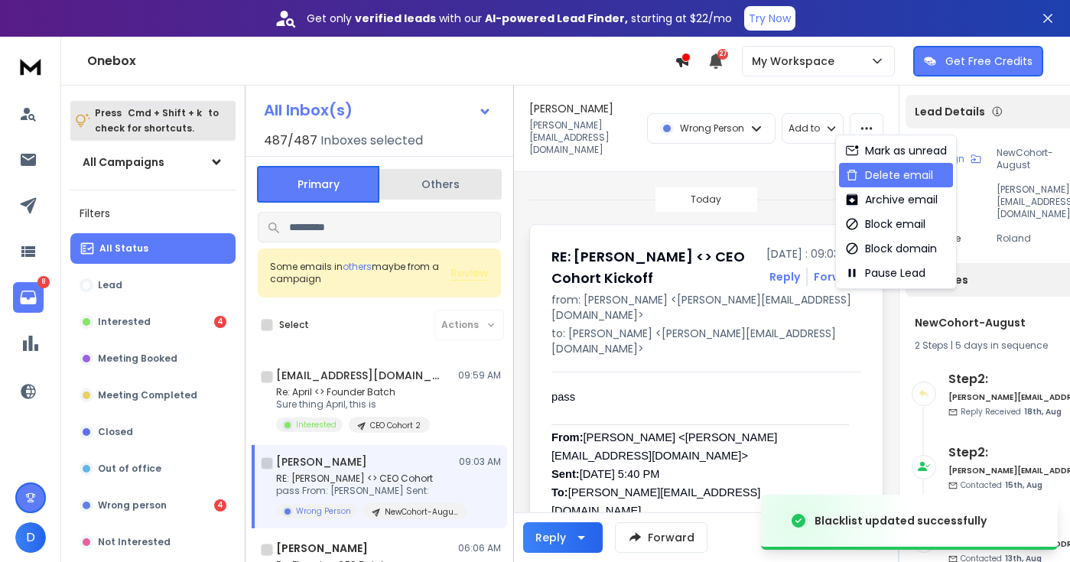
click at [925, 168] on div "Delete email" at bounding box center [889, 175] width 88 height 15
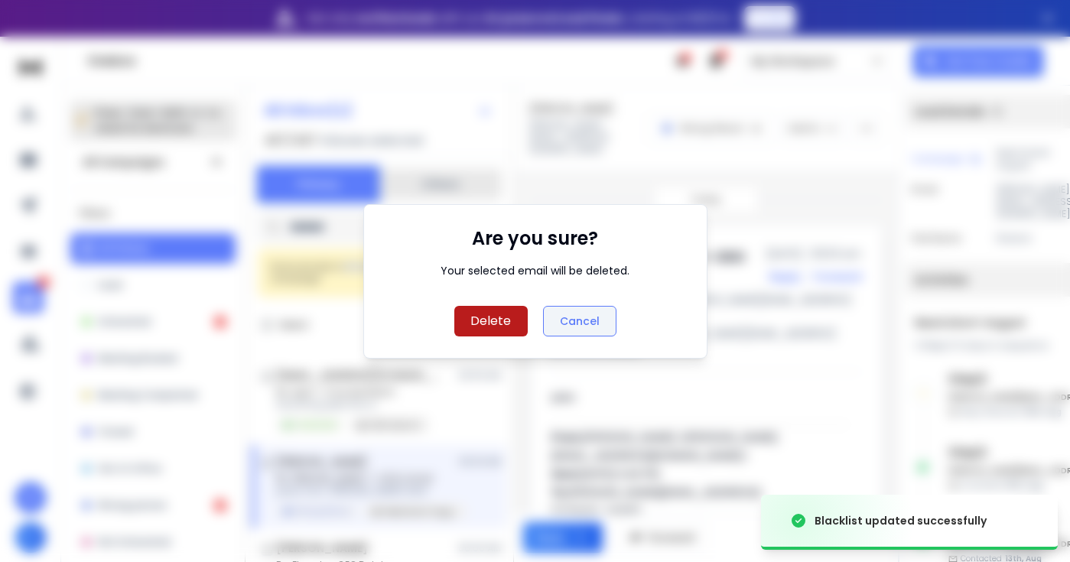
click at [490, 321] on button "Delete" at bounding box center [490, 321] width 73 height 31
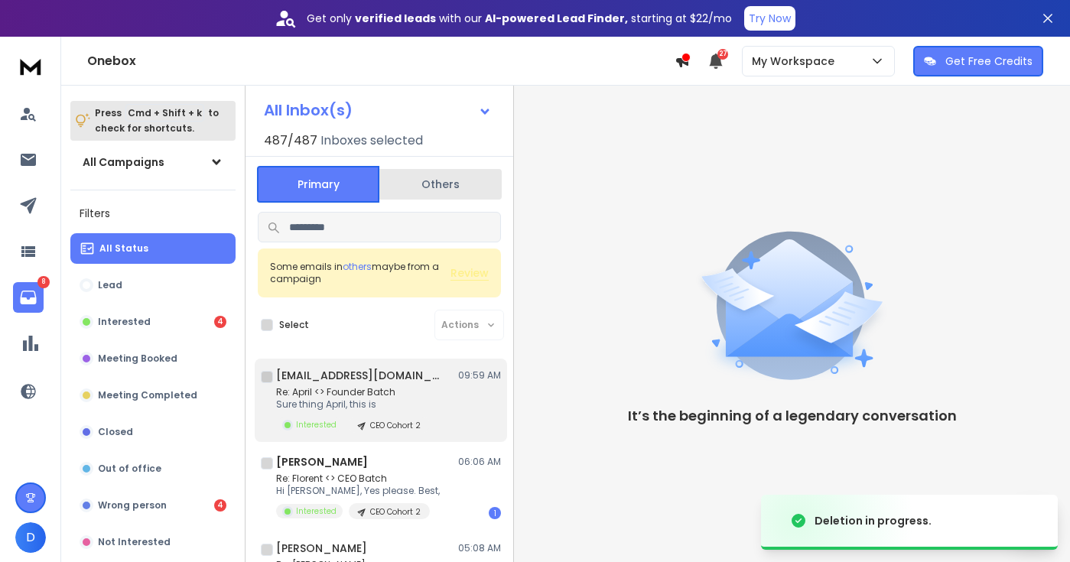
click at [414, 375] on div "april.loong@gmail.com 09:59 AM" at bounding box center [388, 375] width 225 height 15
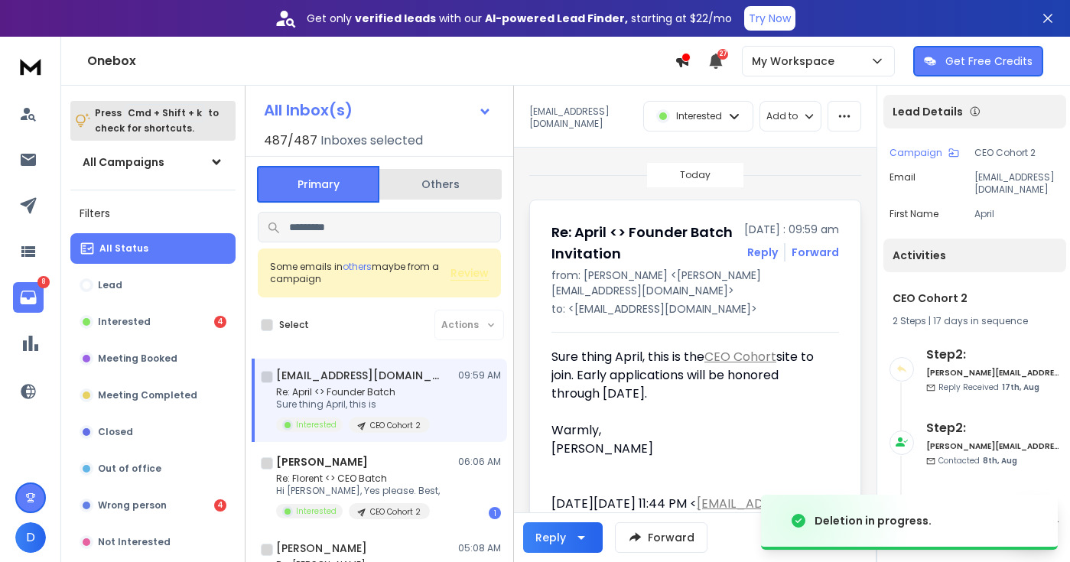
click at [755, 348] on link "CEO Cohort" at bounding box center [741, 357] width 72 height 18
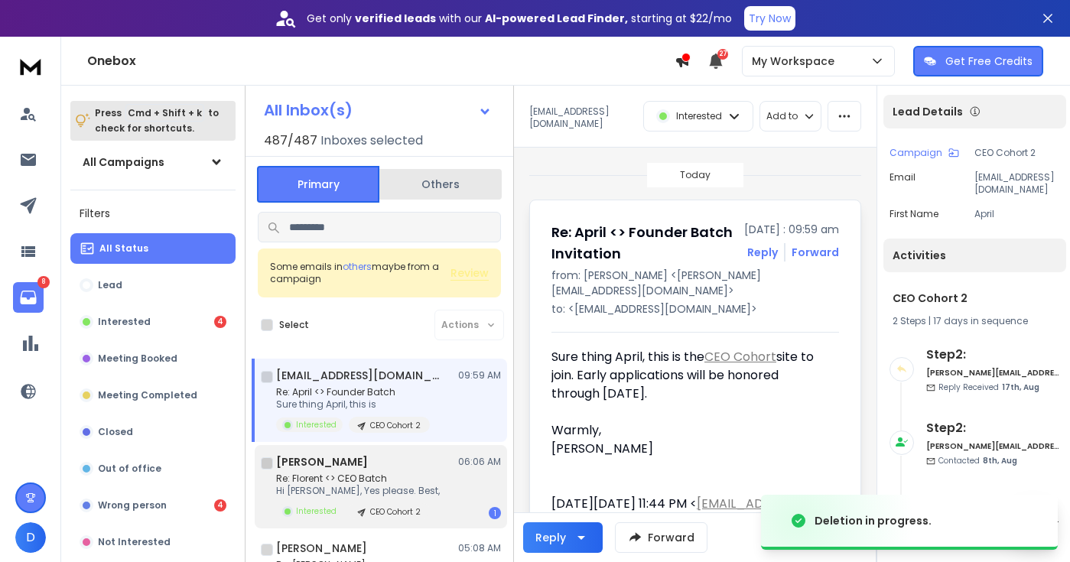
click at [399, 462] on div "Florent Liagre 06:06 AM" at bounding box center [388, 461] width 225 height 15
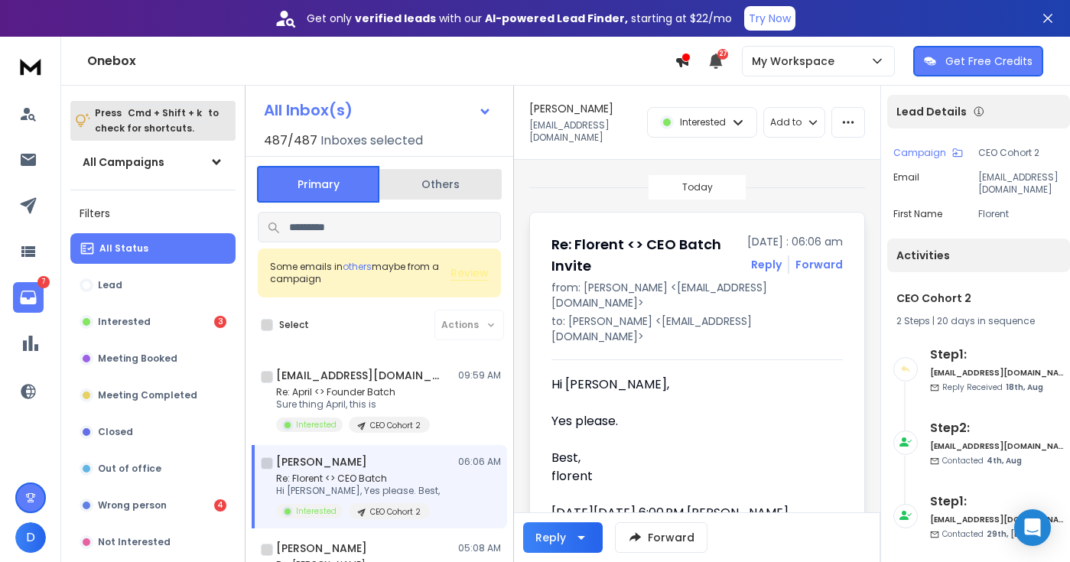
click at [558, 536] on div "Reply" at bounding box center [551, 537] width 31 height 15
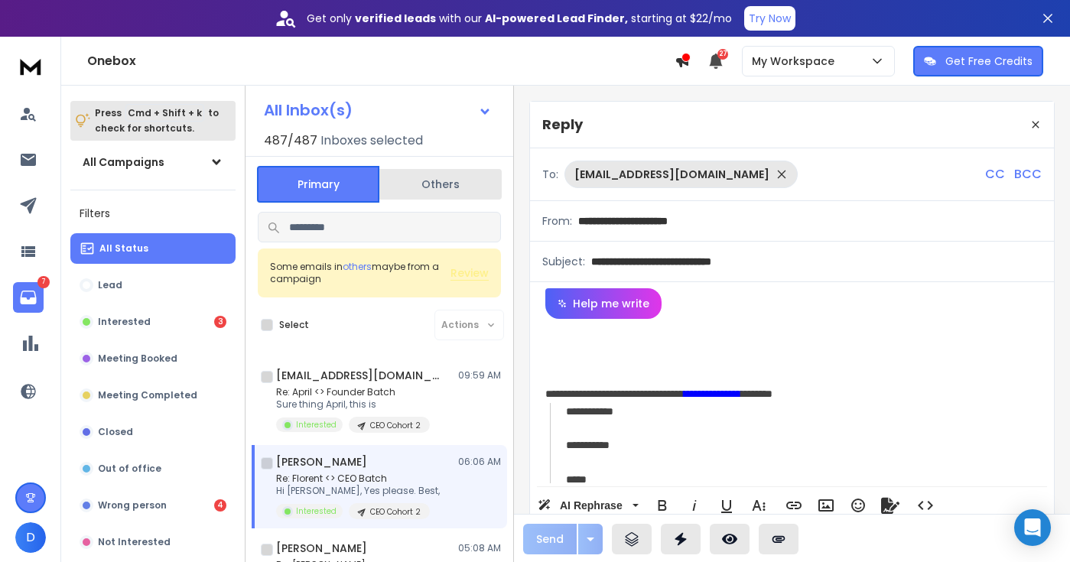
click at [549, 336] on div "**********" at bounding box center [792, 401] width 524 height 164
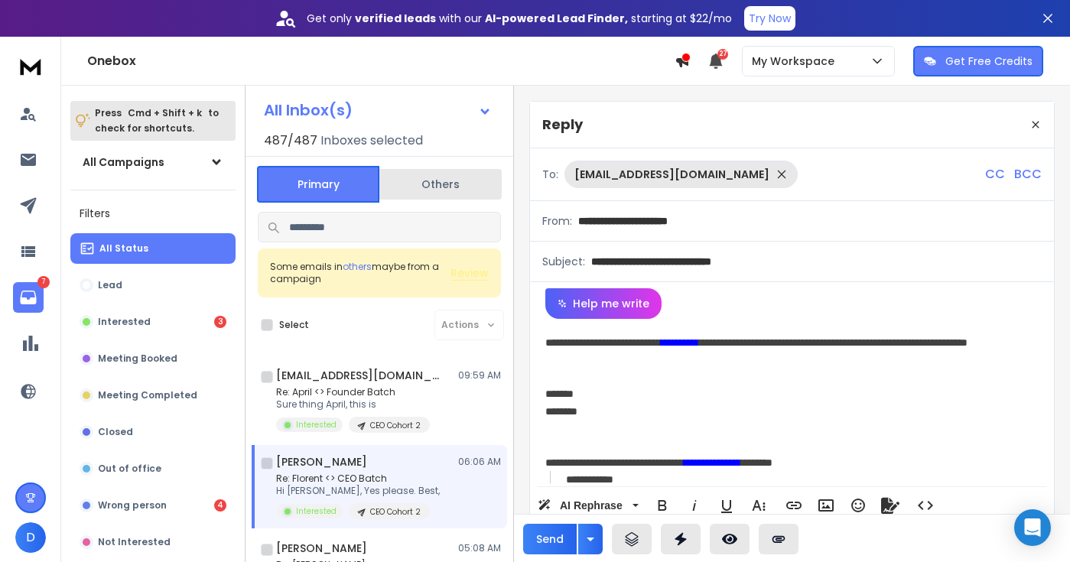
click at [604, 342] on div "**********" at bounding box center [781, 351] width 471 height 34
click at [537, 555] on div "Send" at bounding box center [792, 539] width 556 height 50
click at [539, 552] on button "Send" at bounding box center [550, 539] width 54 height 31
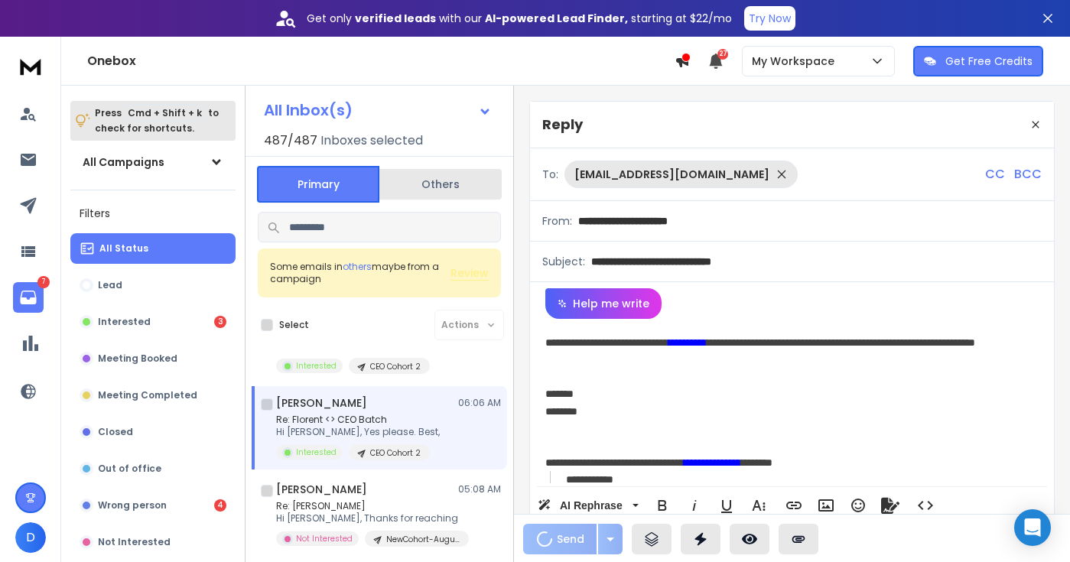
scroll to position [70, 0]
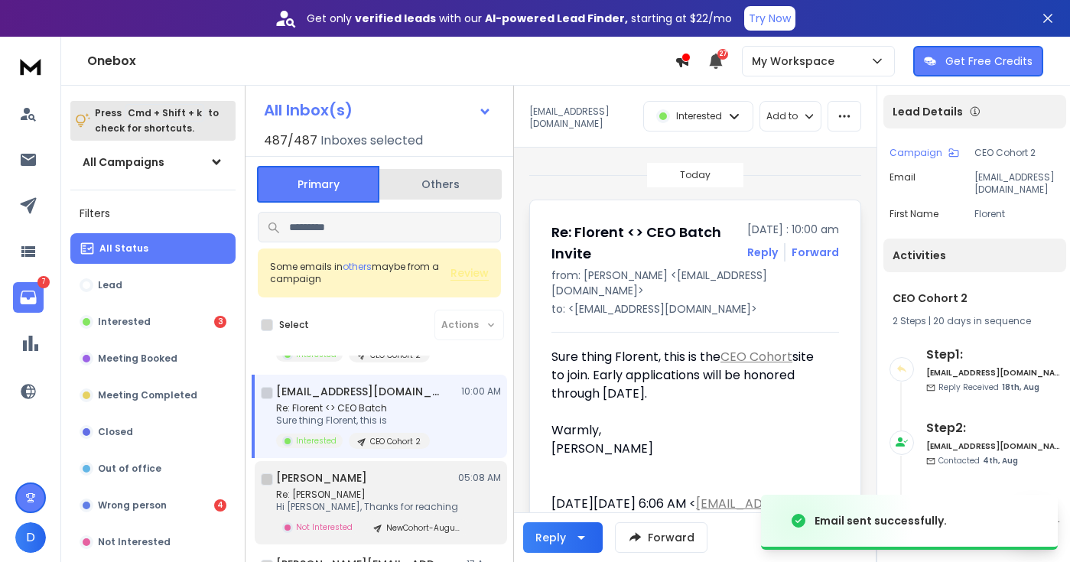
click at [440, 477] on div "Peder Søholt 05:08 AM" at bounding box center [388, 478] width 225 height 15
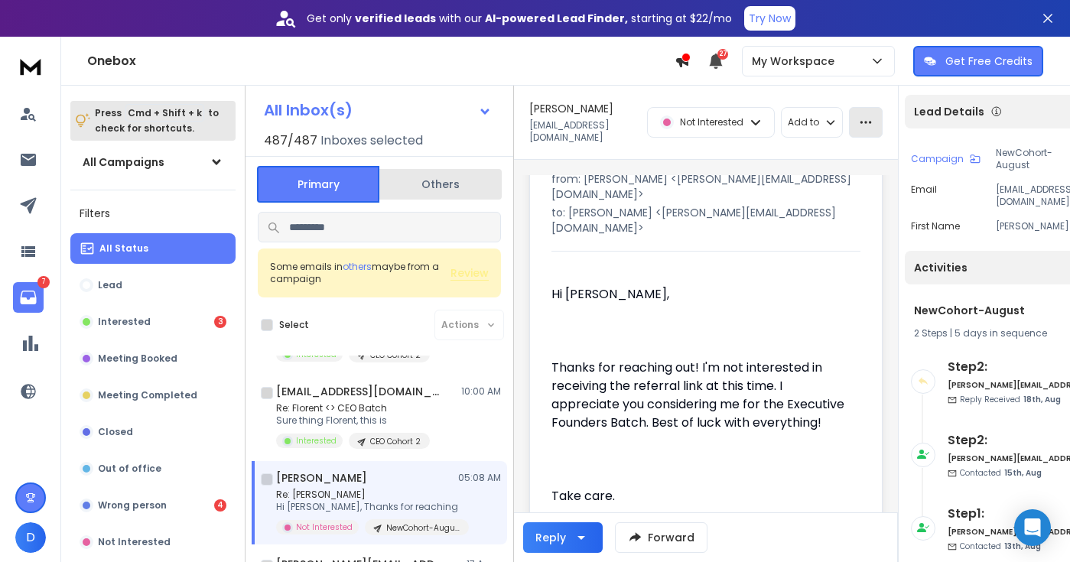
click at [879, 107] on button "button" at bounding box center [866, 122] width 34 height 31
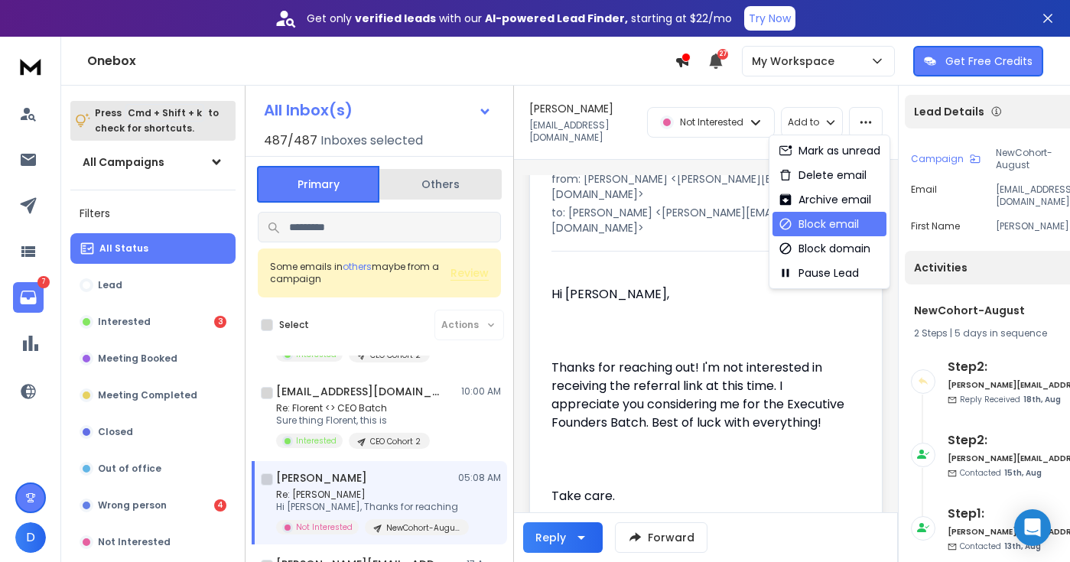
click at [848, 221] on div "Block email" at bounding box center [819, 224] width 80 height 15
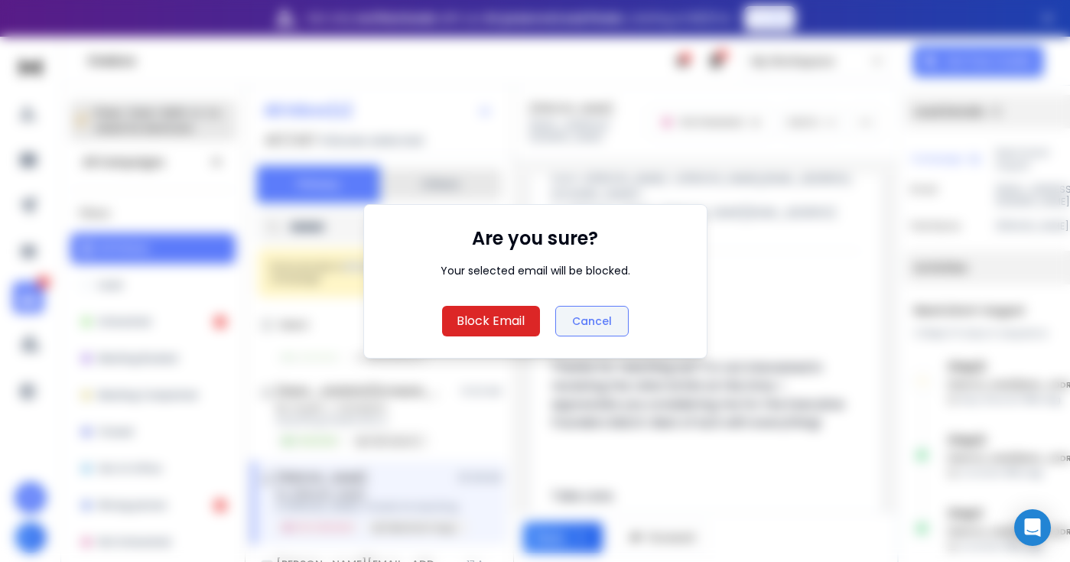
drag, startPoint x: 488, startPoint y: 322, endPoint x: 812, endPoint y: 171, distance: 357.0
click at [488, 322] on button "Block Email" at bounding box center [491, 321] width 98 height 31
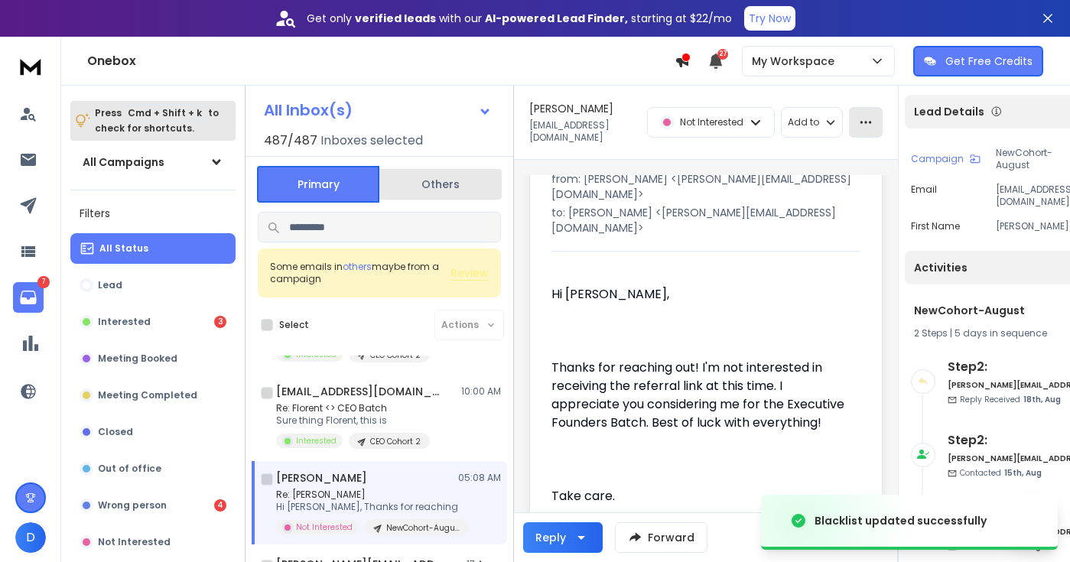
click at [871, 109] on button "button" at bounding box center [866, 122] width 34 height 31
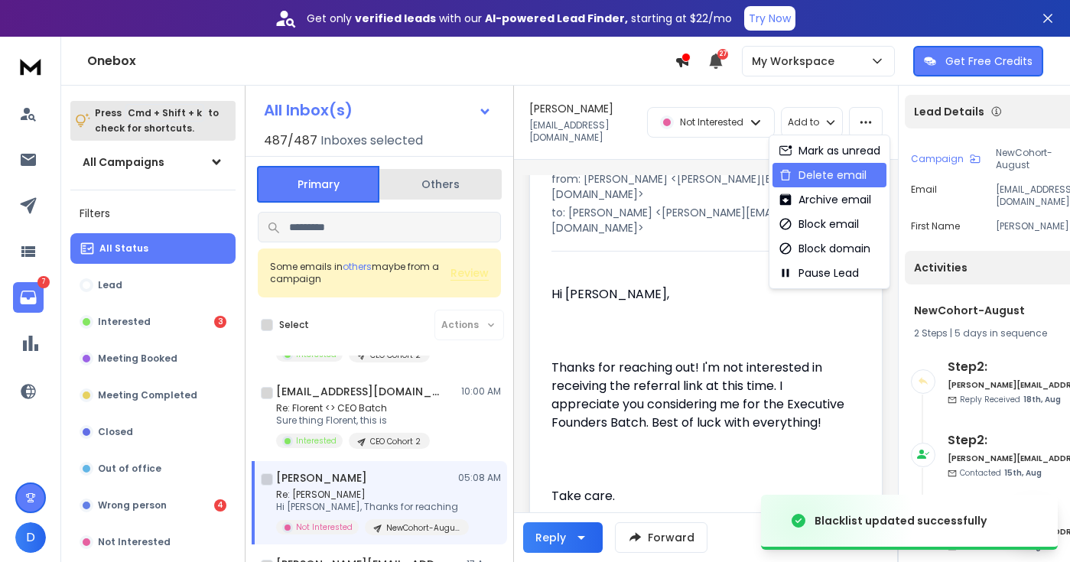
click at [846, 176] on div "Delete email" at bounding box center [823, 175] width 88 height 15
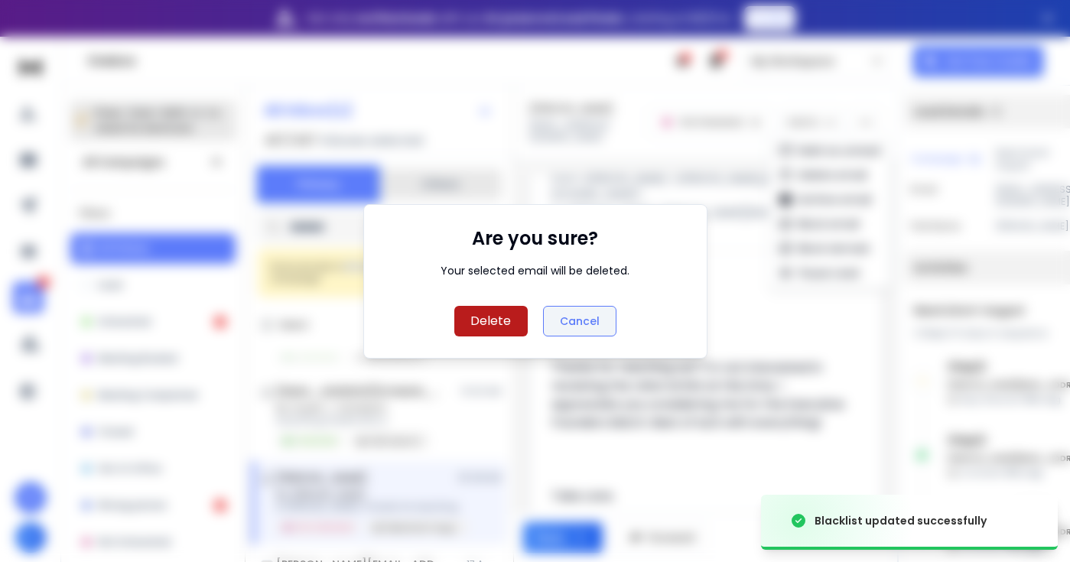
scroll to position [106, 0]
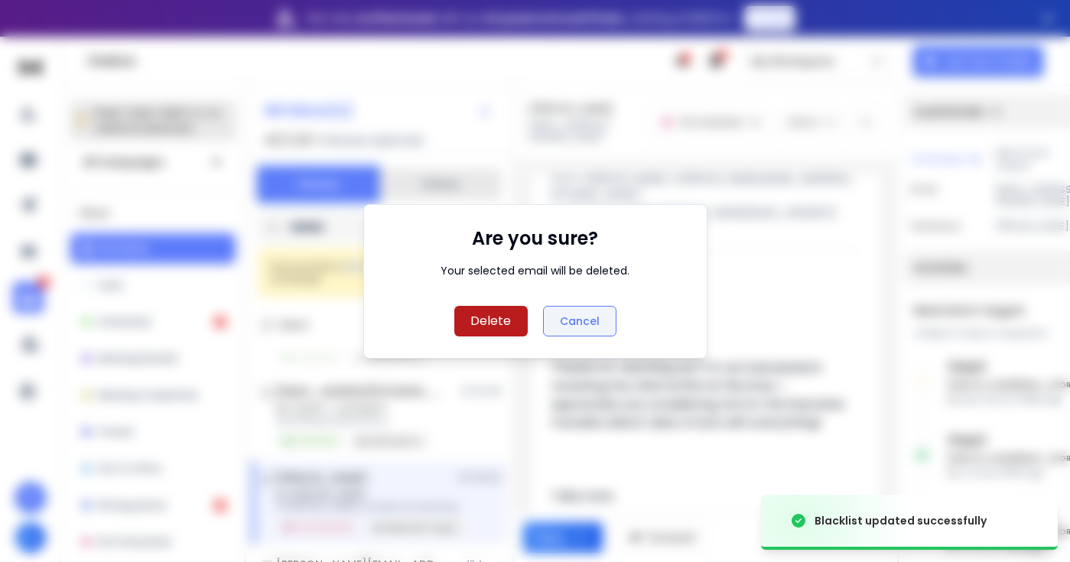
click at [496, 311] on button "Delete" at bounding box center [490, 321] width 73 height 31
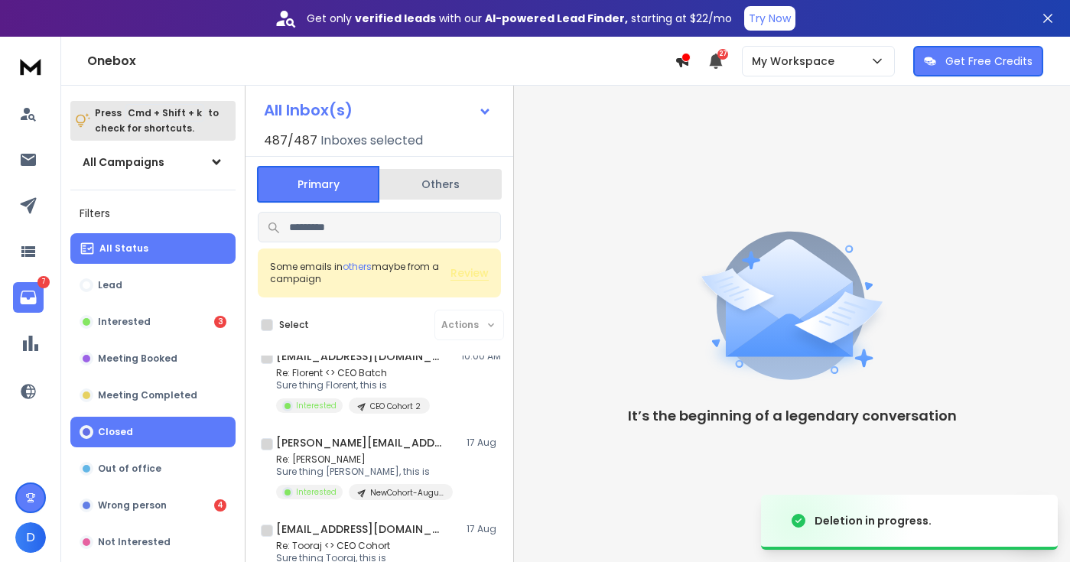
scroll to position [317, 0]
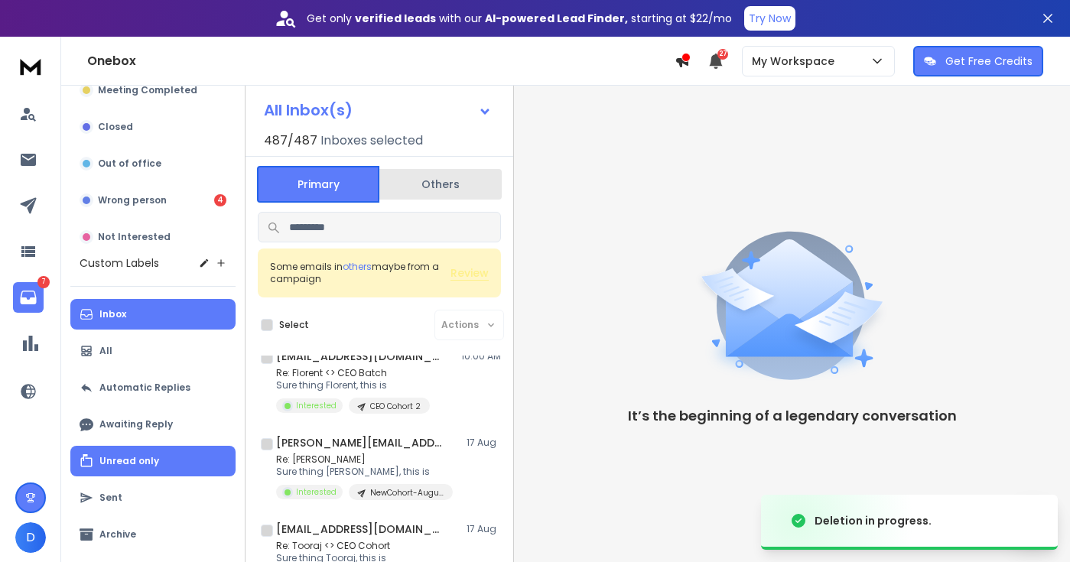
click at [150, 452] on div "Unread only" at bounding box center [120, 461] width 80 height 18
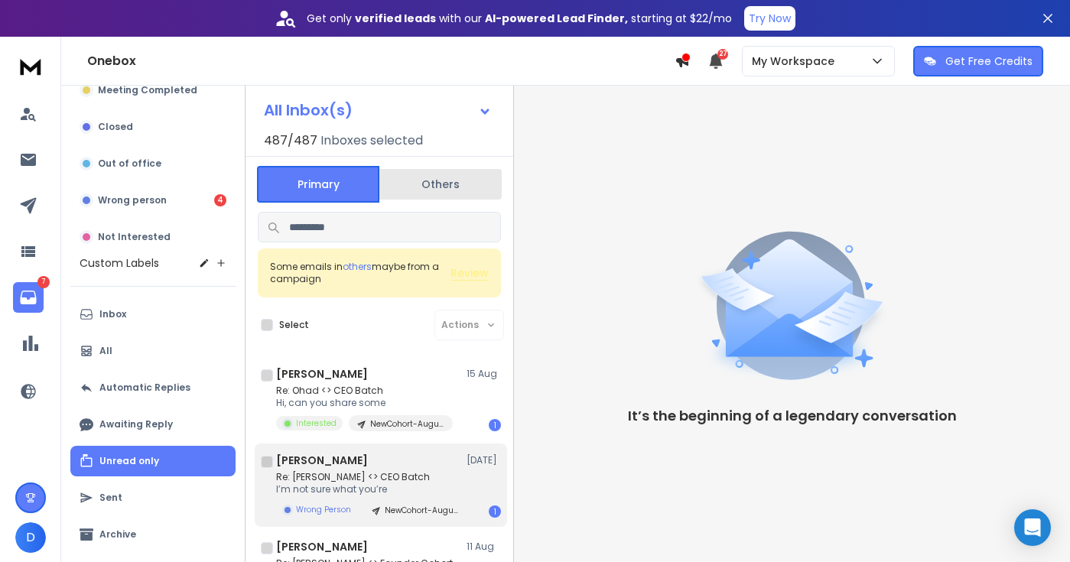
scroll to position [0, 0]
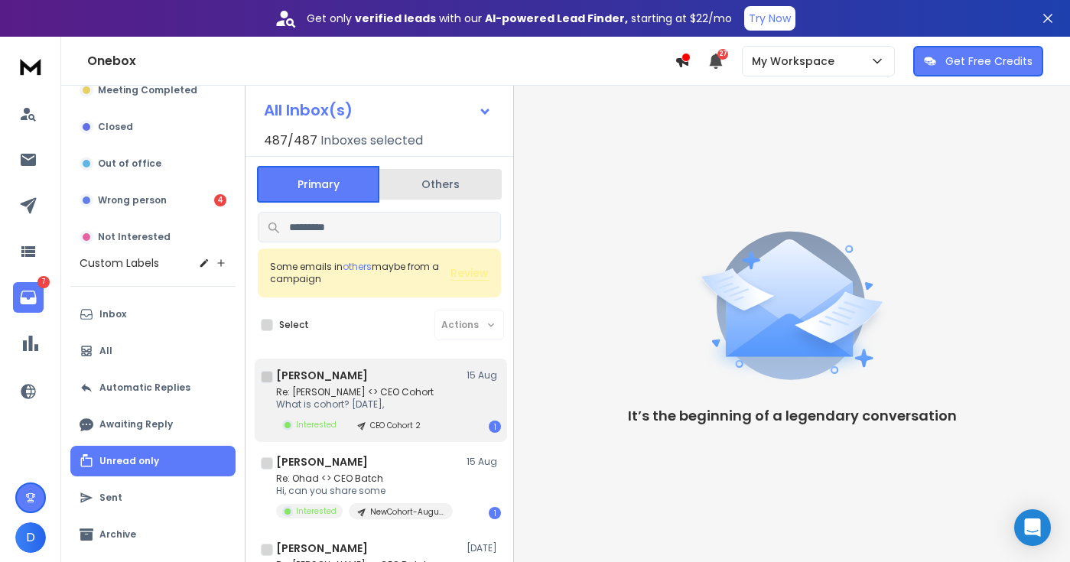
click at [312, 379] on h1 "Nirmalya Ghosh" at bounding box center [322, 375] width 92 height 15
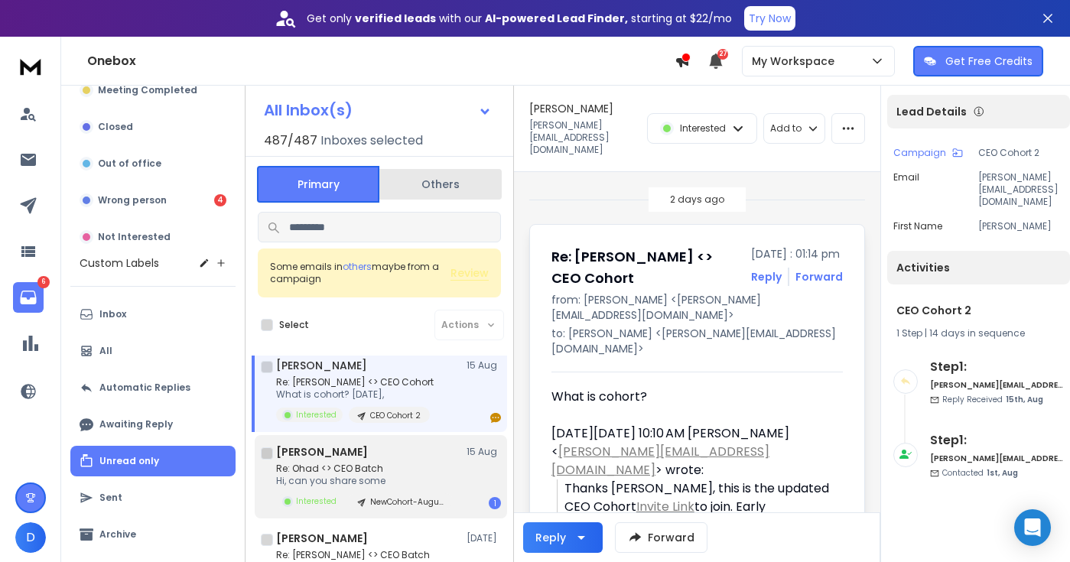
scroll to position [18, 0]
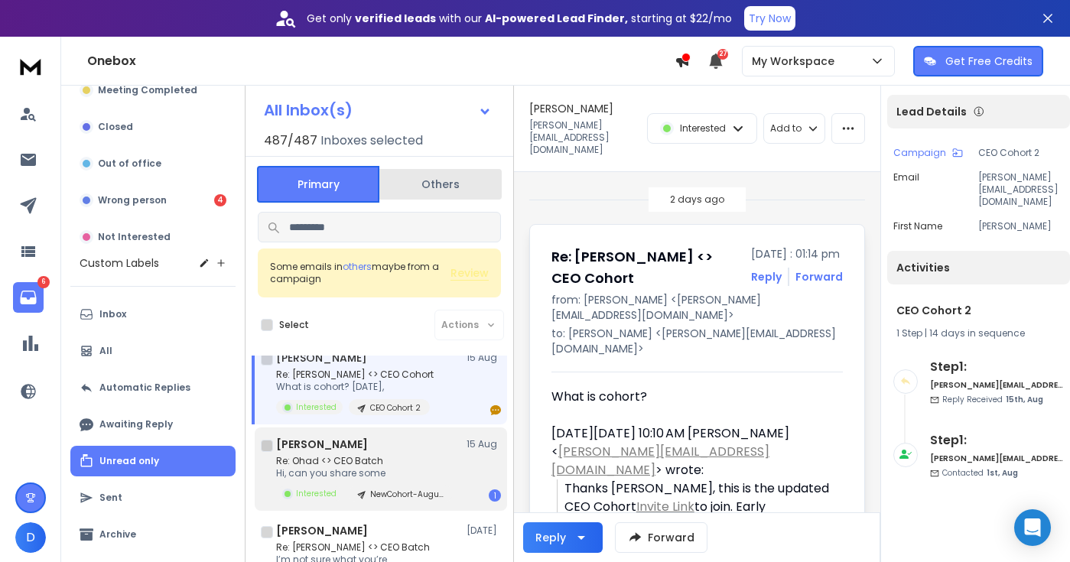
click at [432, 474] on p "Hi, can you share some" at bounding box center [364, 473] width 177 height 12
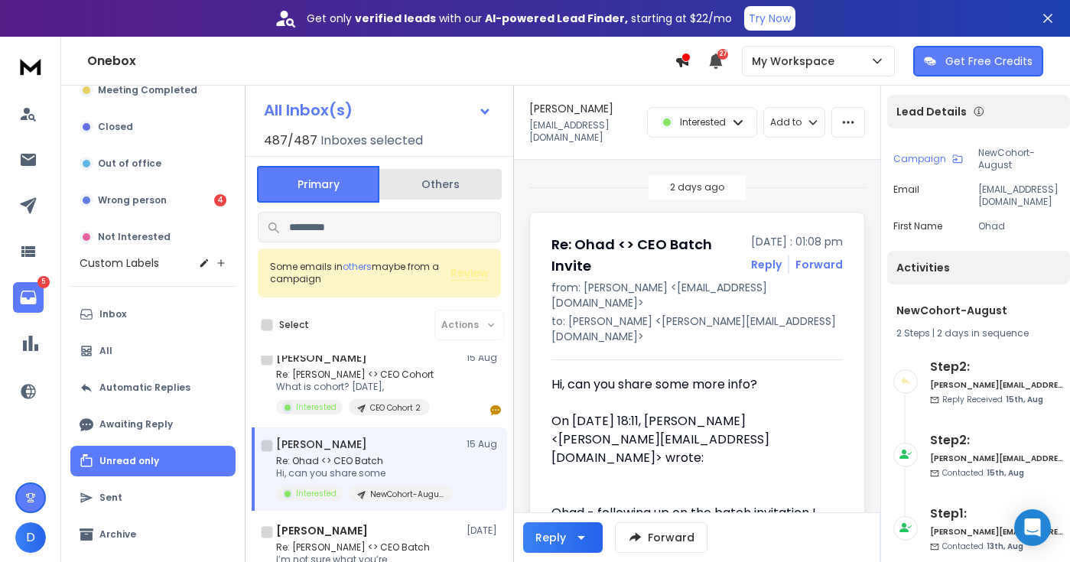
click at [533, 537] on button "Reply" at bounding box center [563, 538] width 80 height 31
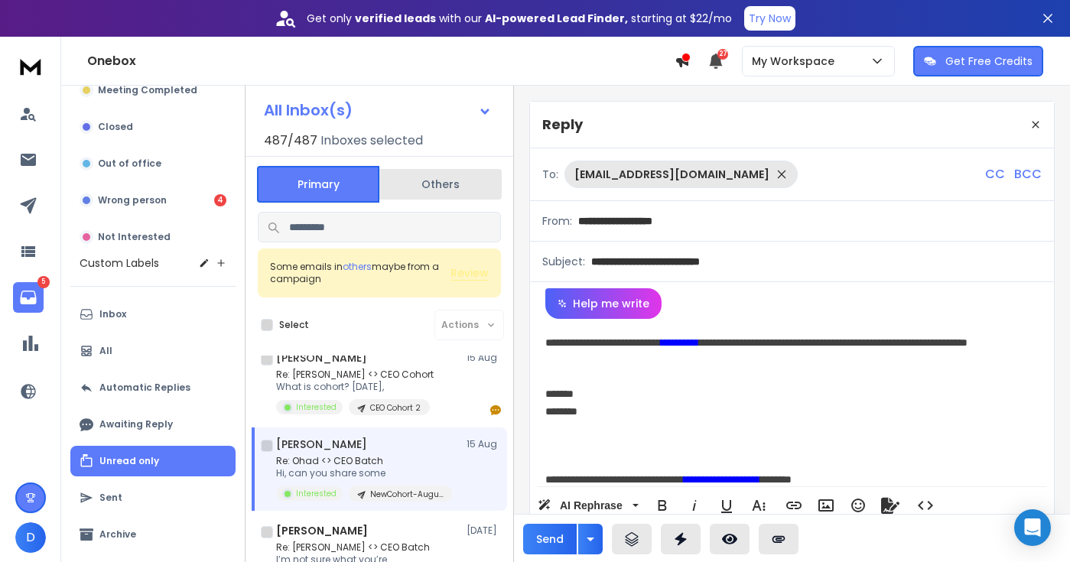
click at [587, 345] on div "**********" at bounding box center [781, 351] width 471 height 34
click at [614, 343] on div "**********" at bounding box center [781, 351] width 471 height 34
click at [619, 347] on div "**********" at bounding box center [781, 351] width 471 height 34
click at [615, 379] on div "*******" at bounding box center [781, 386] width 471 height 34
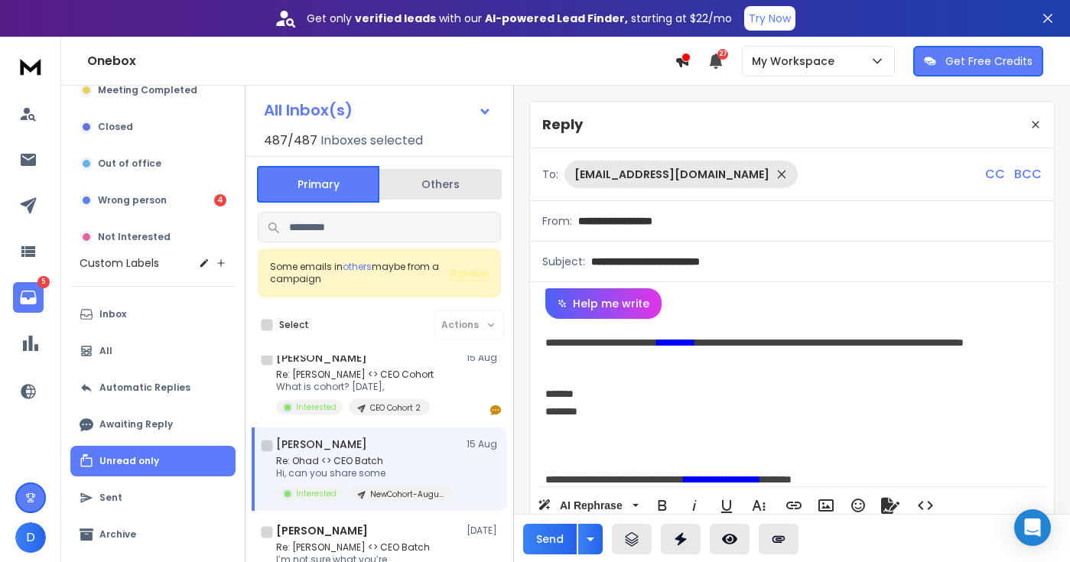
click at [550, 543] on button "Send" at bounding box center [550, 539] width 54 height 31
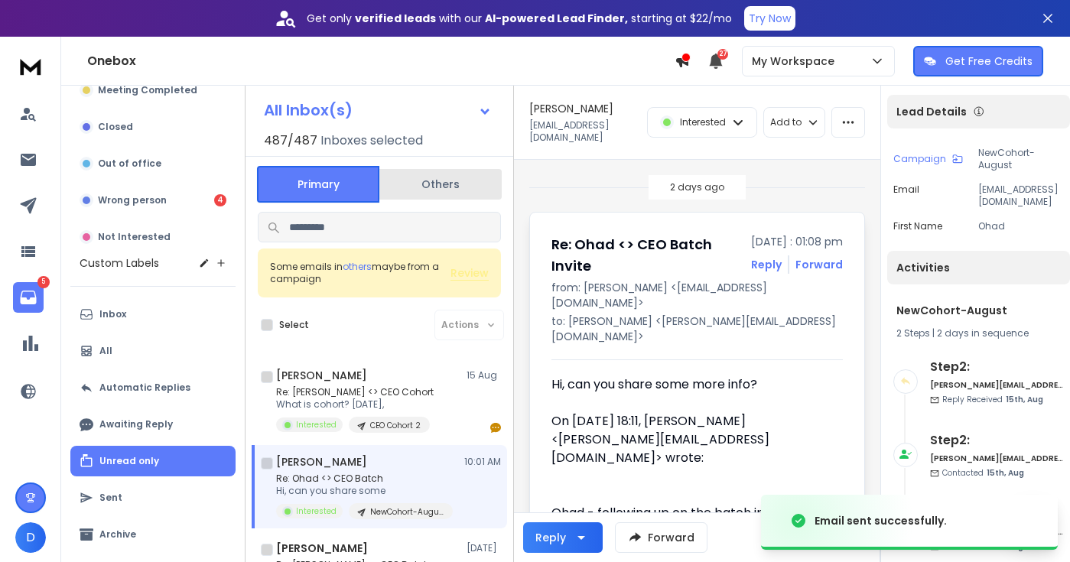
scroll to position [243, 0]
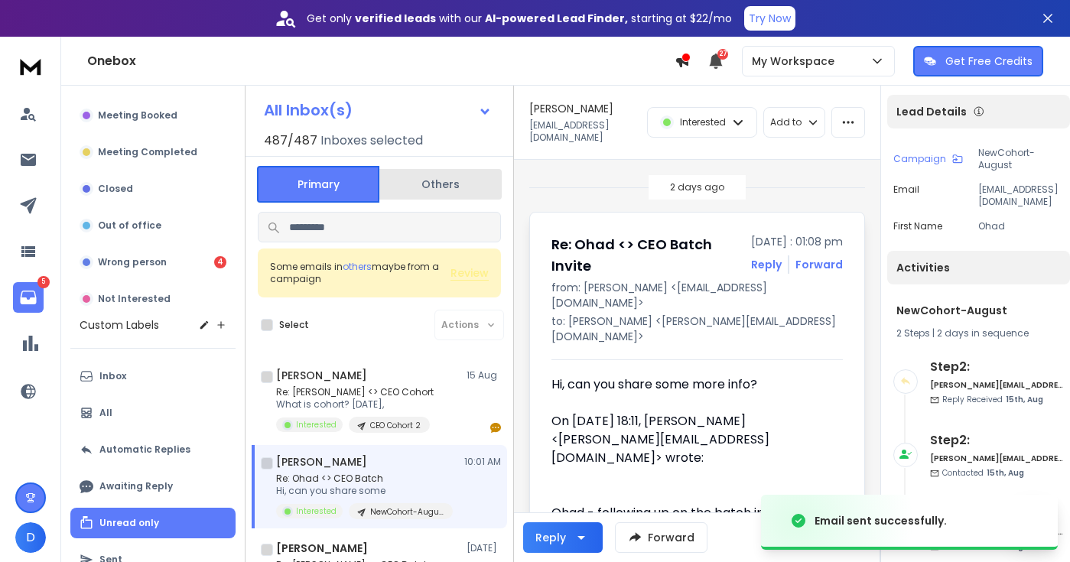
click at [437, 169] on button "Others" at bounding box center [440, 185] width 122 height 34
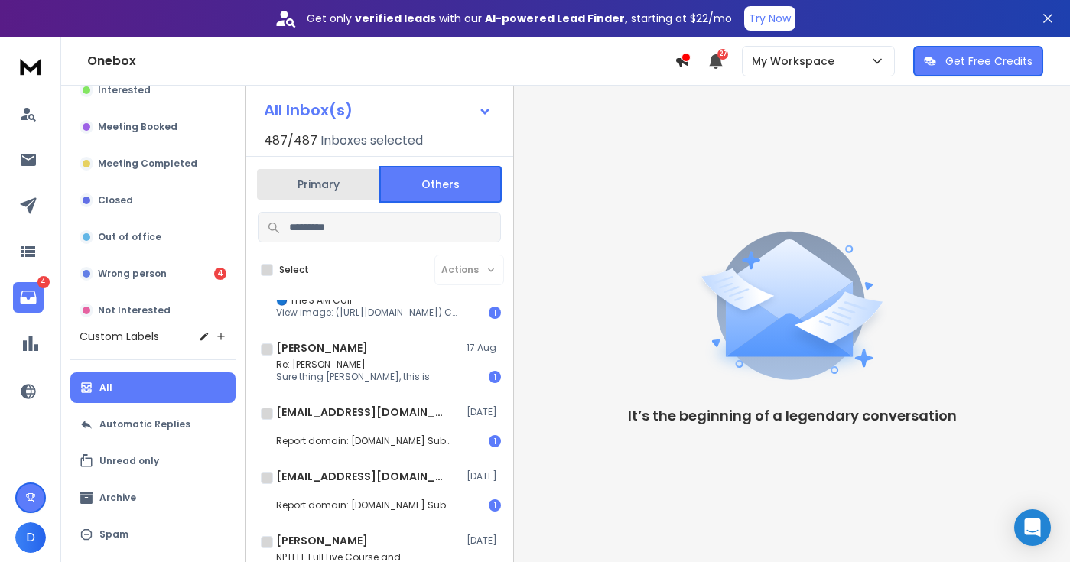
scroll to position [2112, 0]
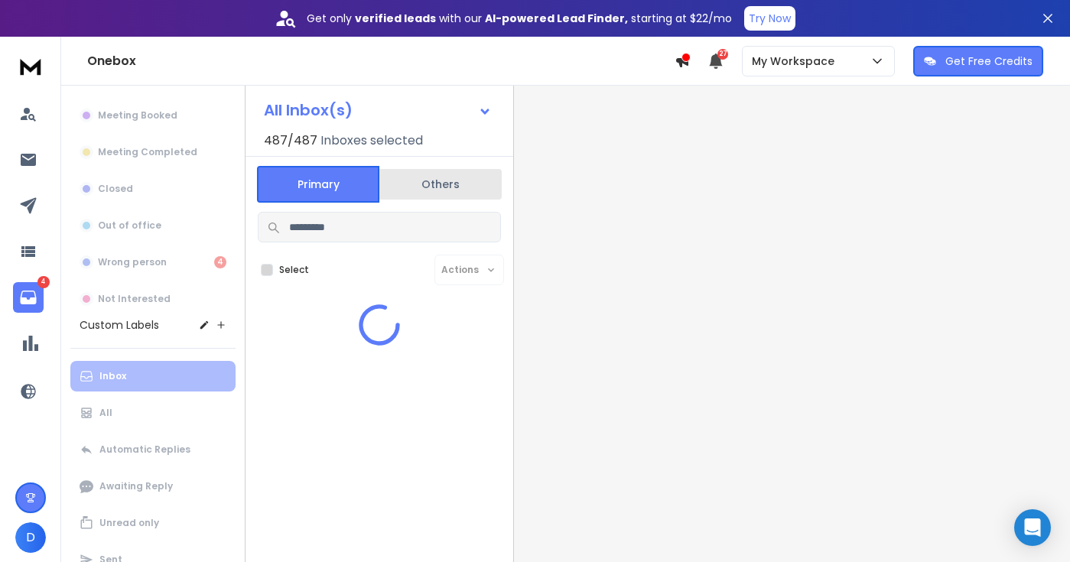
click at [340, 200] on button "Primary" at bounding box center [318, 184] width 122 height 37
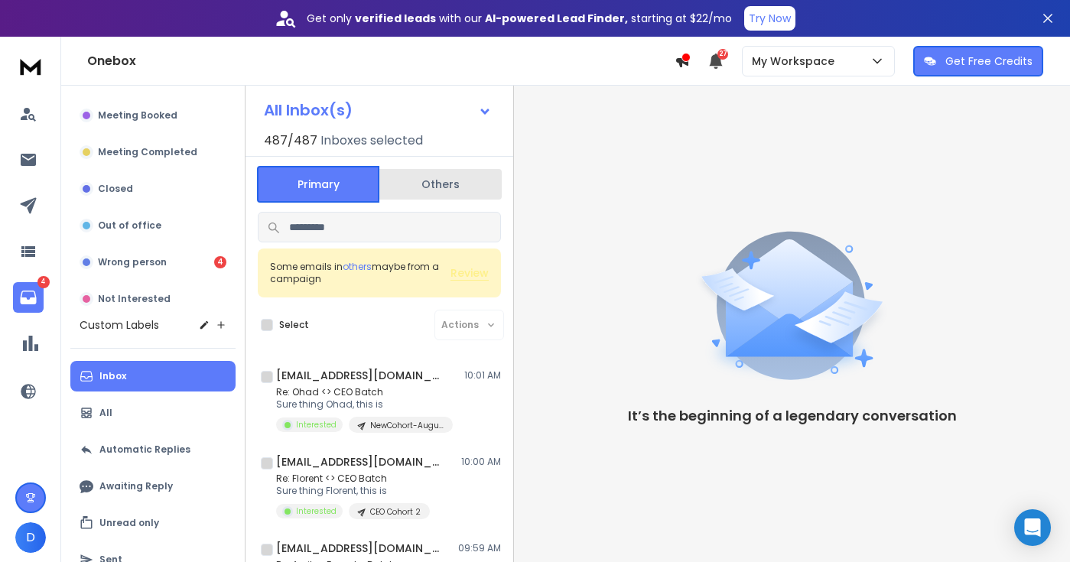
click at [383, 353] on div "Some emails in others maybe from a campaign Review Select Actions ohadl@hyper-s…" at bounding box center [380, 489] width 268 height 566
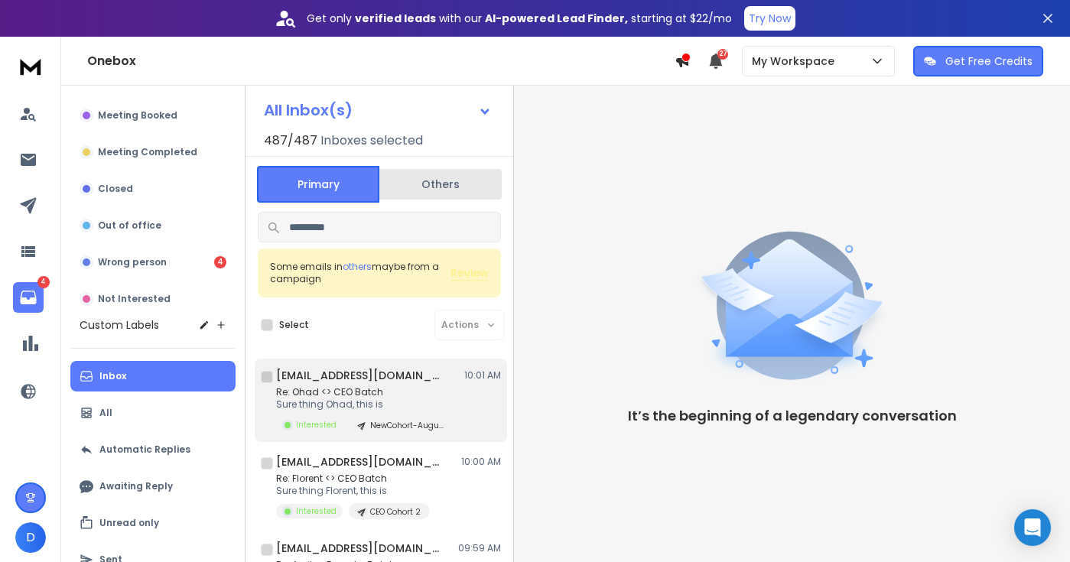
click at [389, 372] on h1 "ohadl@hyper-space.io" at bounding box center [360, 375] width 168 height 15
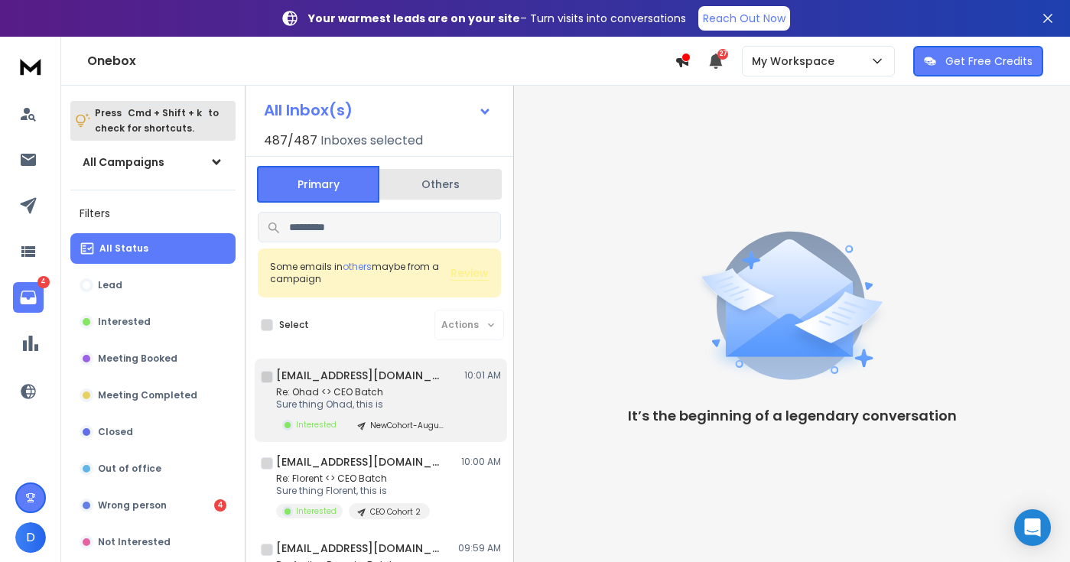
click at [368, 363] on div "ohadl@hyper-space.io 10:01 AM Re: Ohad <> CEO Batch Sure thing Ohad, this is In…" at bounding box center [381, 400] width 252 height 83
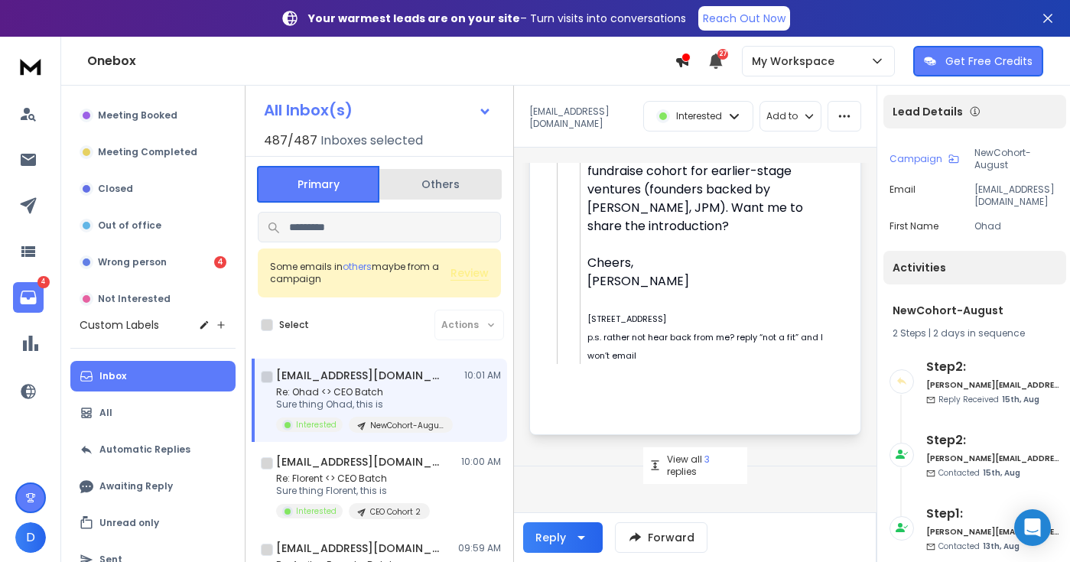
scroll to position [821, 0]
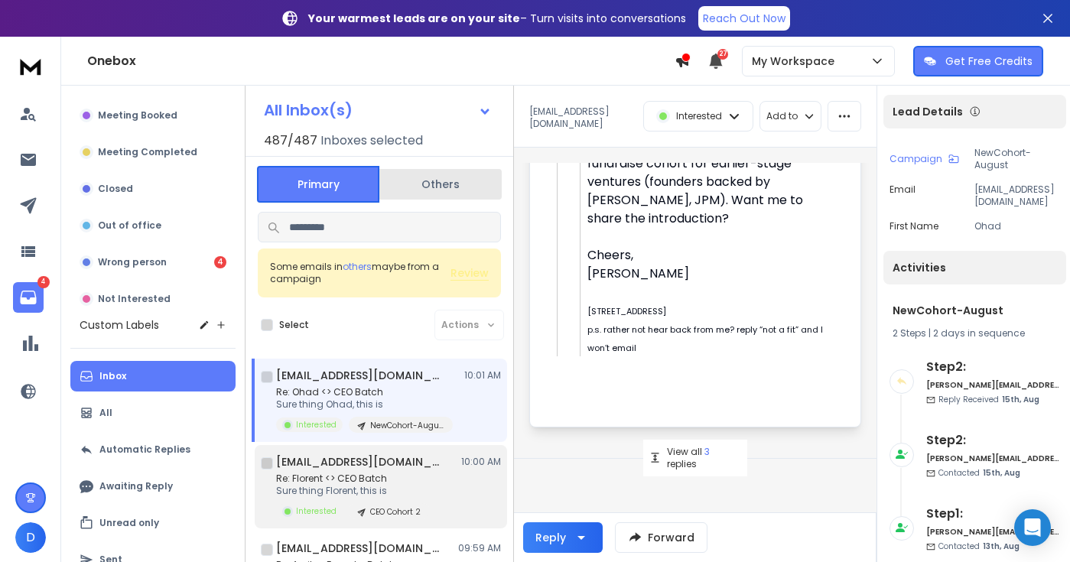
click at [422, 475] on p "Re: Florent <> CEO Batch" at bounding box center [353, 479] width 154 height 12
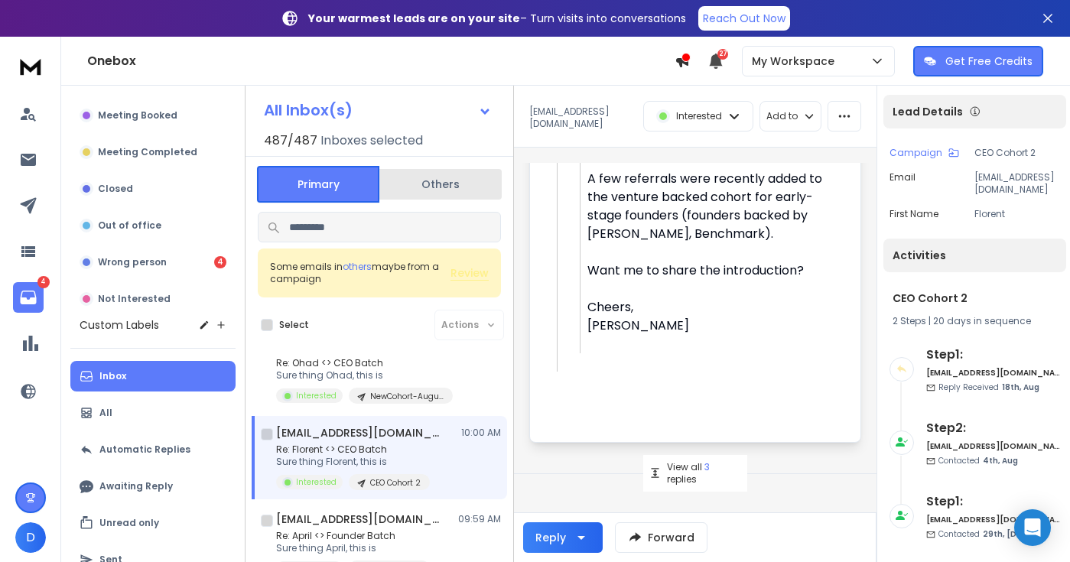
scroll to position [35, 0]
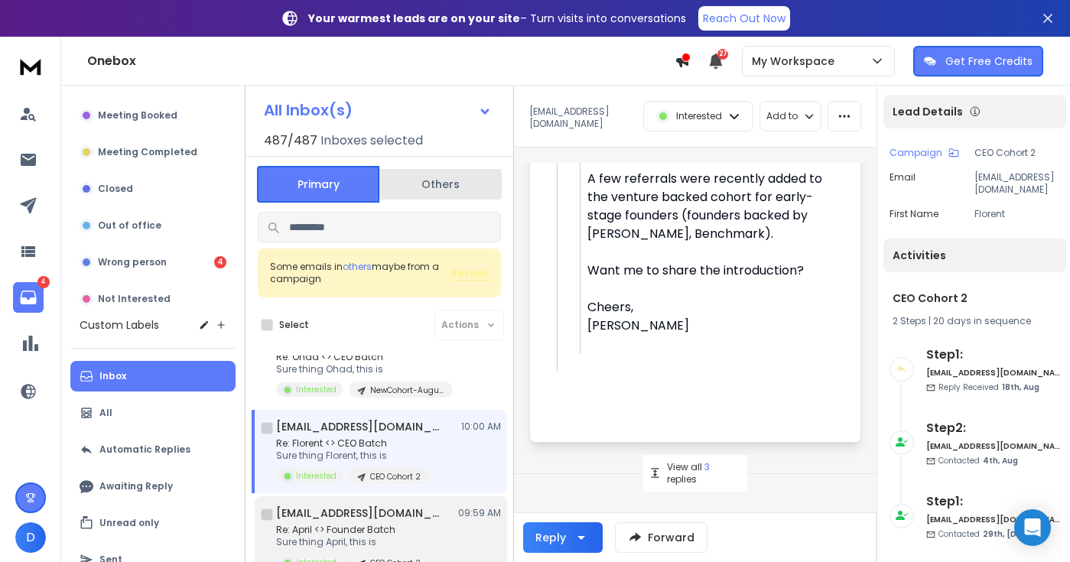
click at [428, 509] on div "april.loong@gmail.com 09:59 AM" at bounding box center [388, 513] width 225 height 15
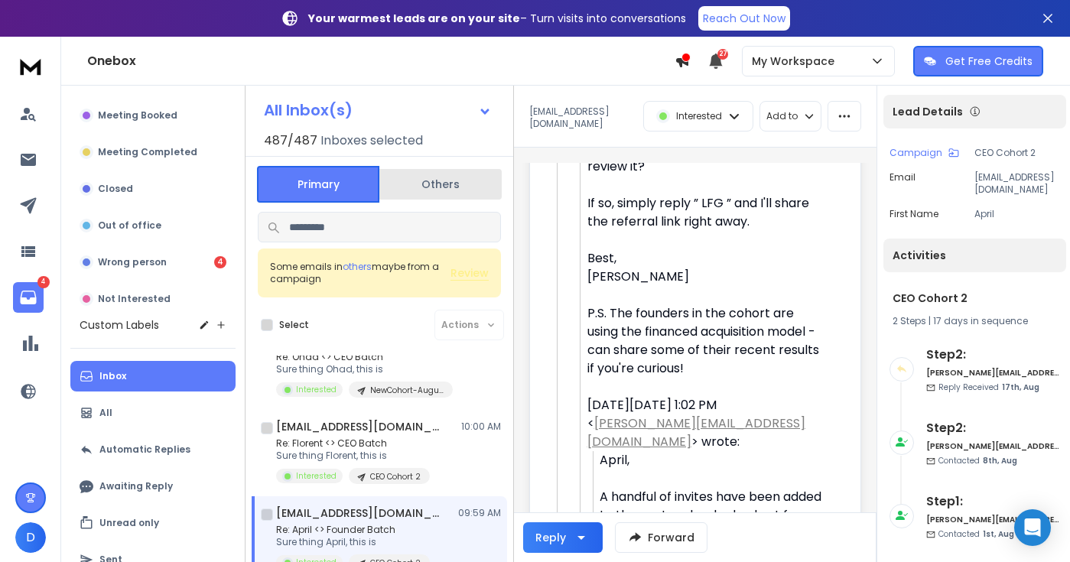
scroll to position [864, 0]
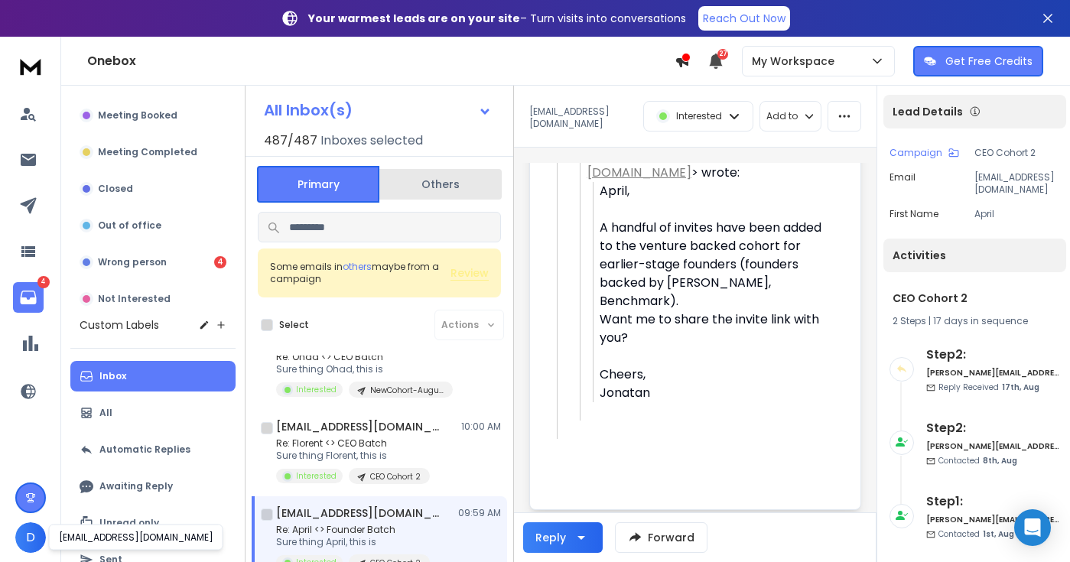
click at [37, 538] on span "D" at bounding box center [30, 538] width 31 height 31
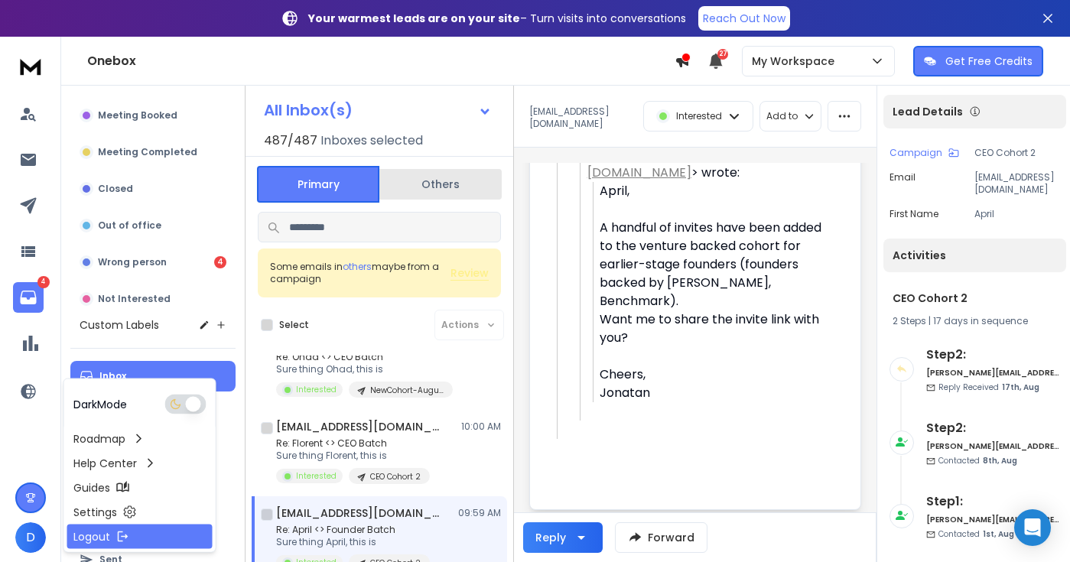
click at [92, 538] on p "Logout" at bounding box center [91, 536] width 37 height 15
